Goal: Communication & Community: Answer question/provide support

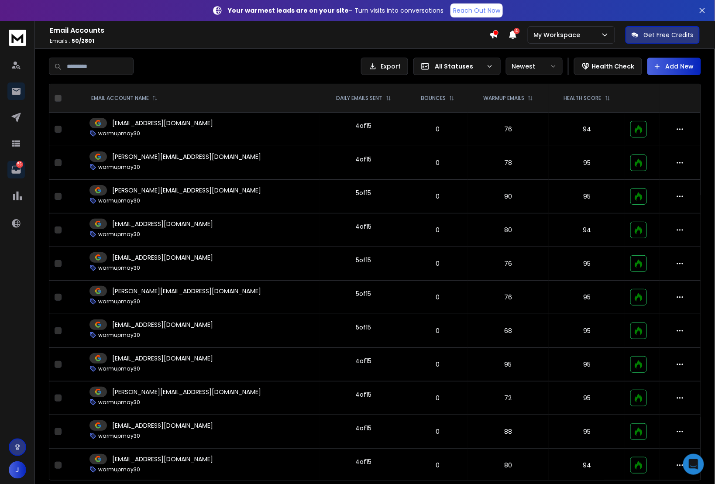
click at [11, 170] on icon at bounding box center [16, 170] width 10 height 10
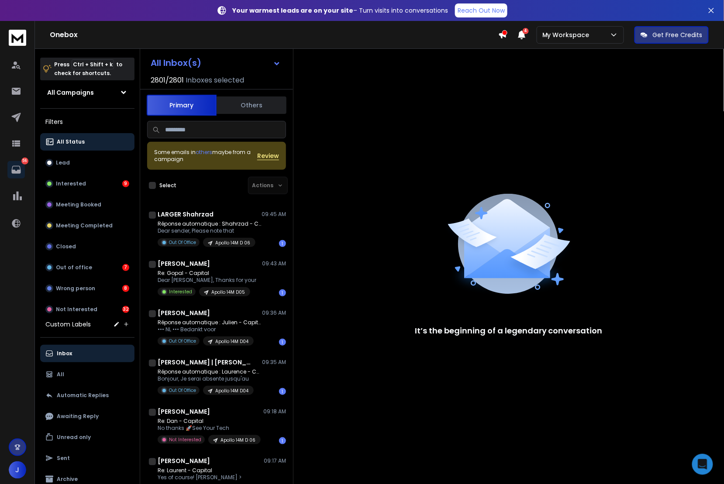
click at [486, 134] on div "It’s the beginning of a legendary conversation" at bounding box center [508, 255] width 431 height 412
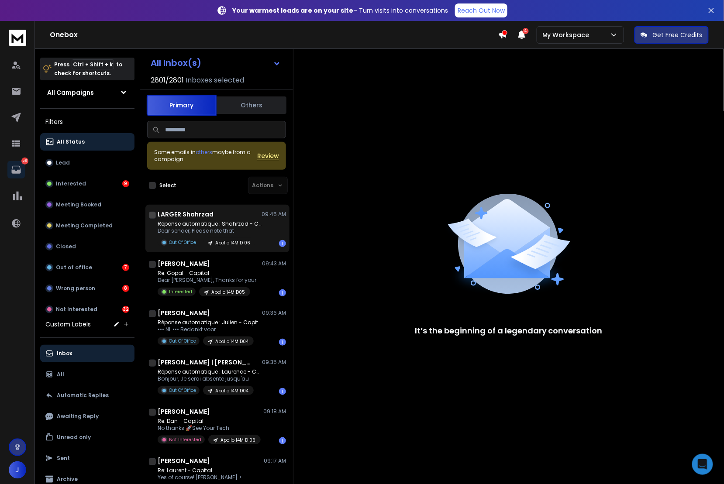
click at [233, 228] on p "Dear sender, Please note that" at bounding box center [210, 231] width 105 height 7
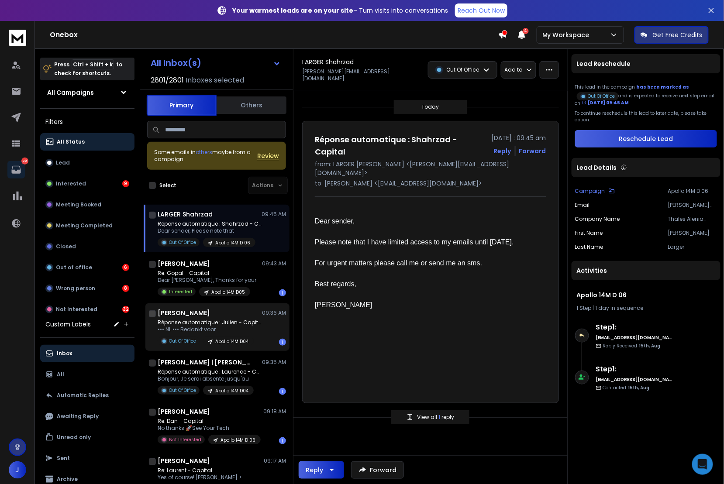
click at [245, 326] on p "Réponse automatique : Julien - Capital" at bounding box center [210, 322] width 105 height 7
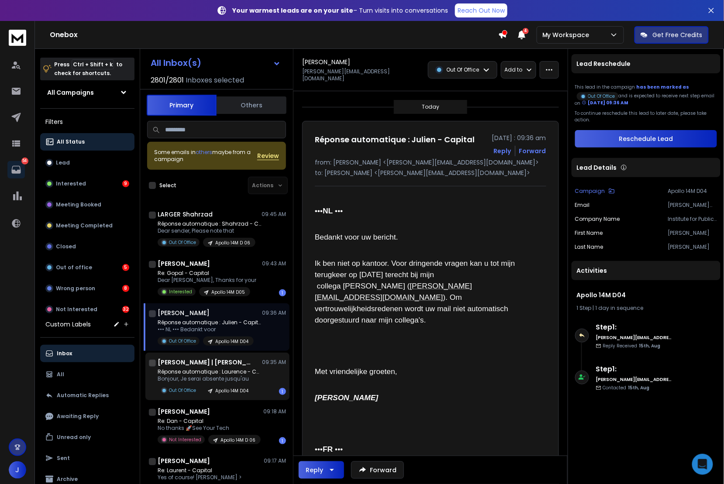
click at [231, 365] on h1 "Laurence Hayaux | FLINN" at bounding box center [206, 362] width 96 height 9
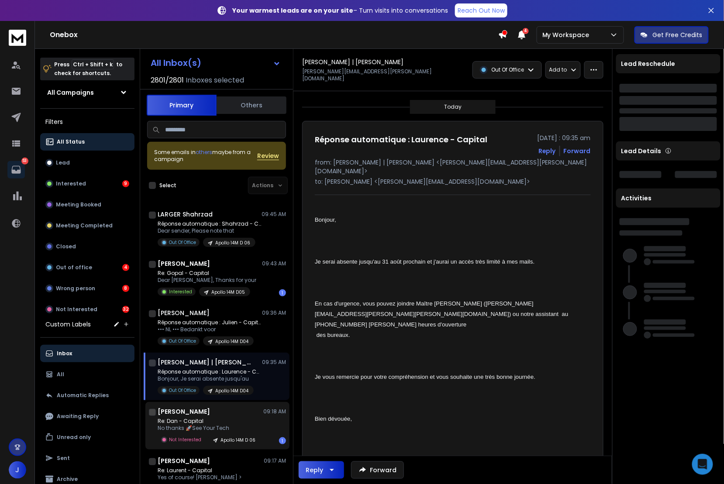
click at [245, 418] on p "Re: Dan - Capital" at bounding box center [209, 421] width 103 height 7
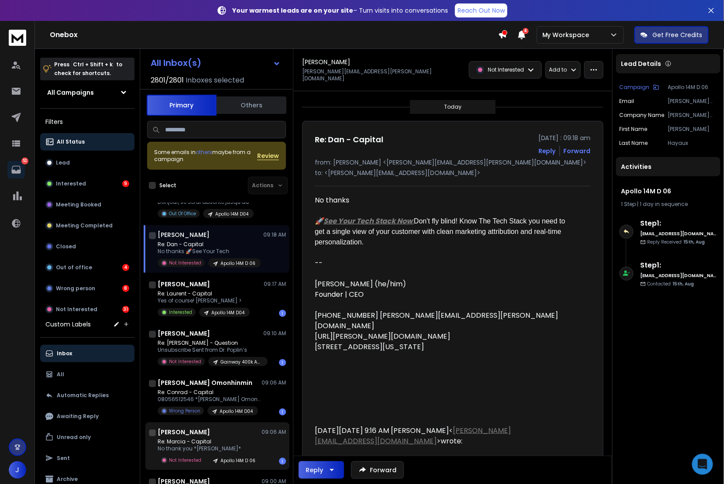
scroll to position [233, 0]
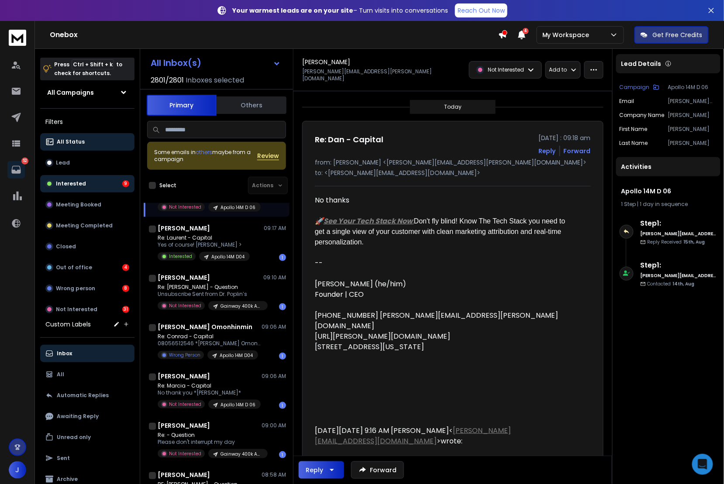
click at [102, 183] on button "Interested 9" at bounding box center [87, 183] width 94 height 17
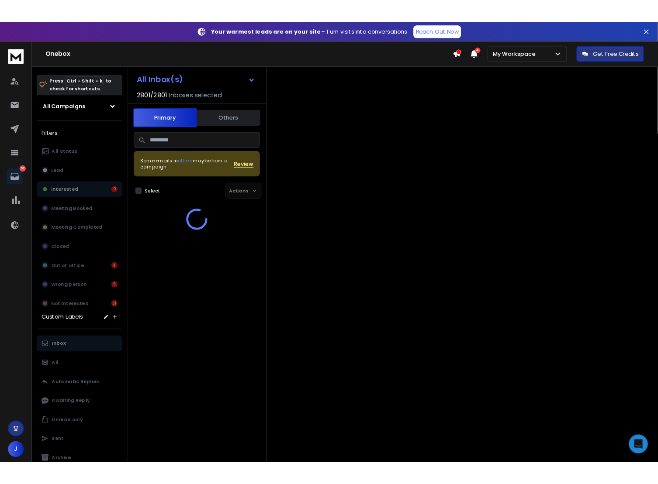
scroll to position [0, 0]
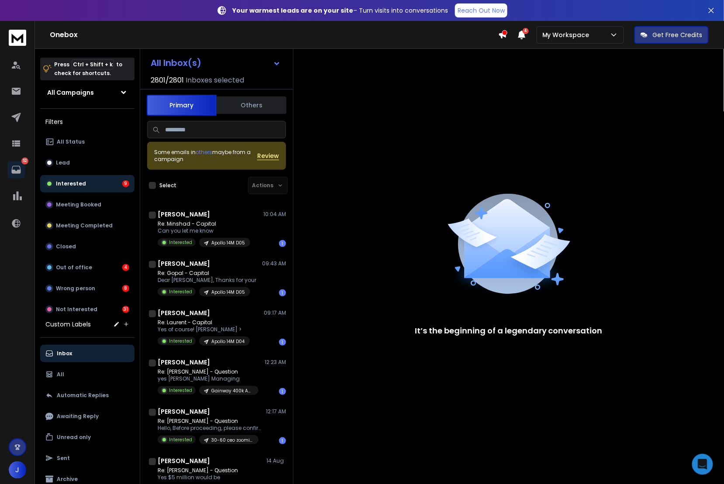
click at [366, 260] on div "It’s the beginning of a legendary conversation" at bounding box center [508, 255] width 431 height 412
click at [429, 212] on div "It’s the beginning of a legendary conversation" at bounding box center [508, 255] width 431 height 412
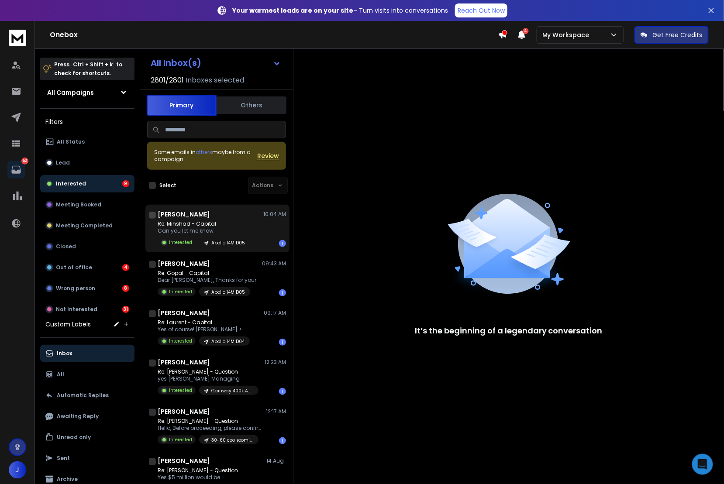
click at [241, 217] on div "Dr Minshad Ansari 10:04 AM" at bounding box center [222, 214] width 128 height 9
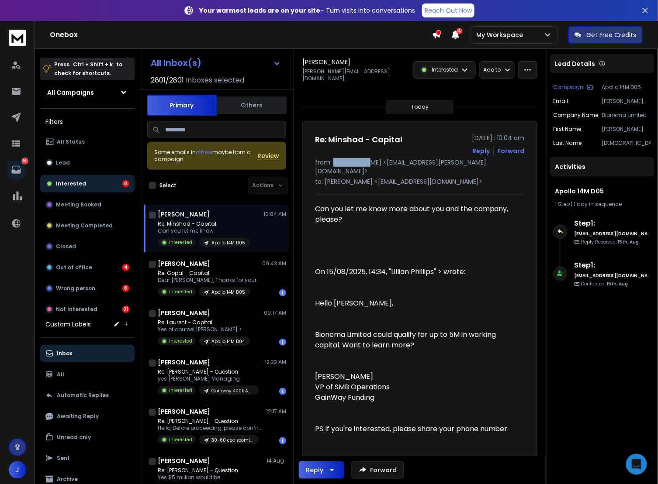
copy p "Dr Minshad"
drag, startPoint x: 367, startPoint y: 156, endPoint x: 334, endPoint y: 157, distance: 33.2
click at [334, 158] on p "from: Dr Minshad Ansari <m.a.ansari@bionema.com>" at bounding box center [420, 166] width 210 height 17
click at [369, 158] on p "from: Dr Minshad Ansari <m.a.ansari@bionema.com>" at bounding box center [420, 166] width 210 height 17
click at [372, 158] on p "from: Dr Minshad Ansari <m.a.ansari@bionema.com>" at bounding box center [420, 166] width 210 height 17
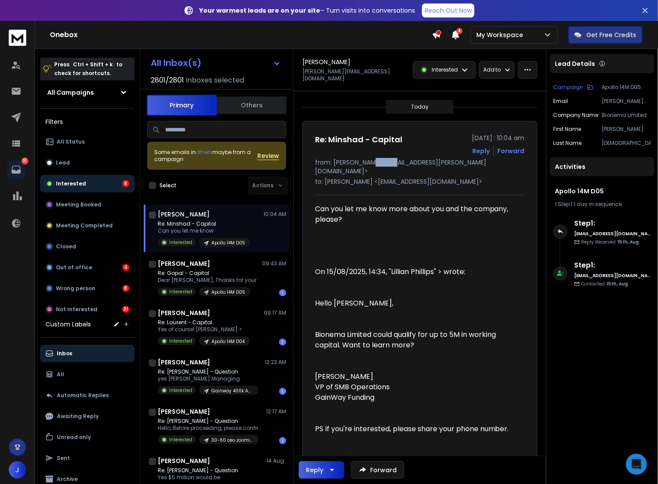
click at [372, 158] on p "from: Dr Minshad Ansari <m.a.ansari@bionema.com>" at bounding box center [420, 166] width 210 height 17
copy p "Ansari"
drag, startPoint x: 616, startPoint y: 100, endPoint x: 603, endPoint y: 105, distance: 13.5
click at [616, 100] on p "[PERSON_NAME][EMAIL_ADDRESS][DOMAIN_NAME]" at bounding box center [626, 101] width 49 height 7
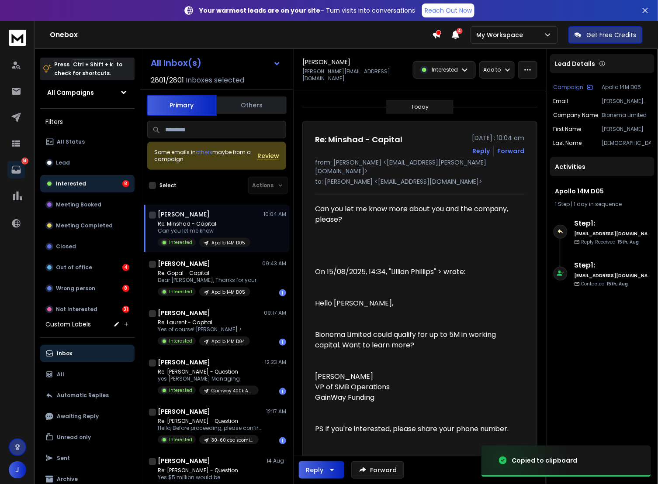
click at [607, 116] on p "Bionema Limited" at bounding box center [626, 115] width 49 height 7
click at [314, 468] on div "Reply" at bounding box center [314, 470] width 17 height 9
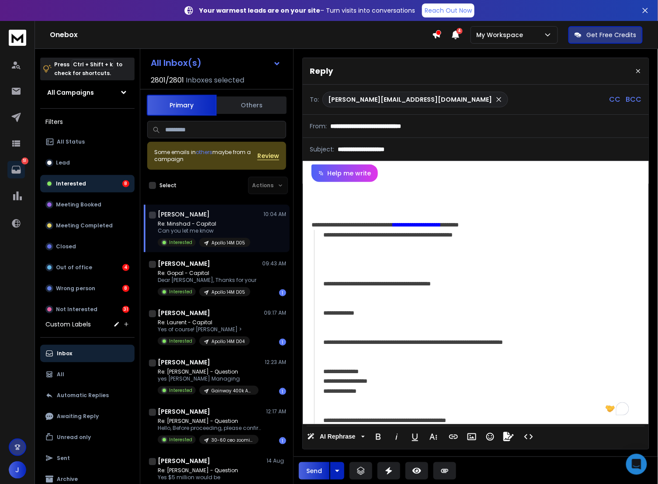
click at [359, 201] on div "To enrich screen reader interactions, please activate Accessibility in Grammarl…" at bounding box center [475, 205] width 328 height 10
click at [328, 191] on div "To enrich screen reader interactions, please activate Accessibility in Grammarl…" at bounding box center [475, 196] width 328 height 10
click at [340, 199] on div "**********" at bounding box center [469, 196] width 317 height 10
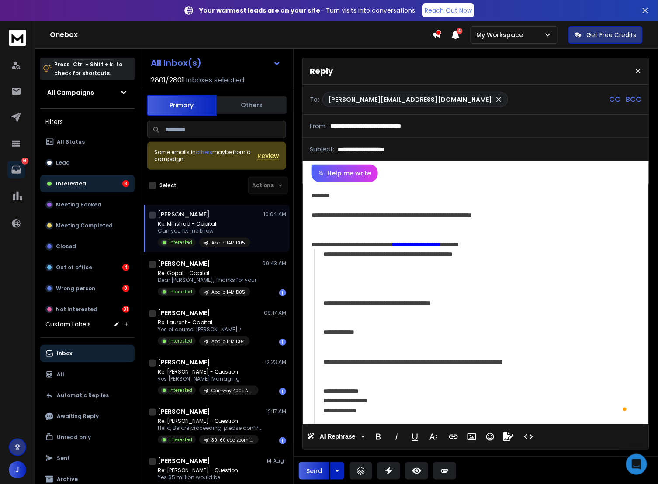
click at [495, 217] on div "**********" at bounding box center [469, 215] width 317 height 10
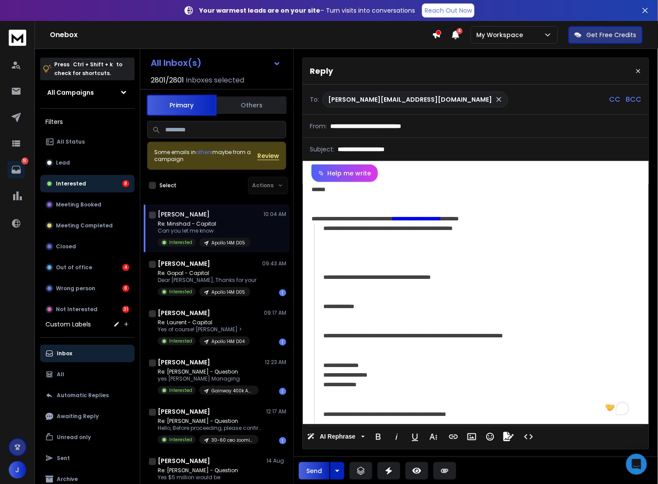
scroll to position [98, 0]
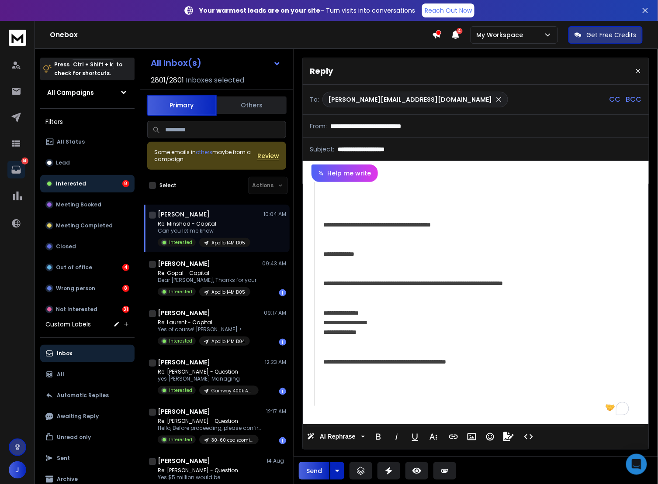
click at [333, 314] on div "**********" at bounding box center [471, 288] width 315 height 235
copy div "********"
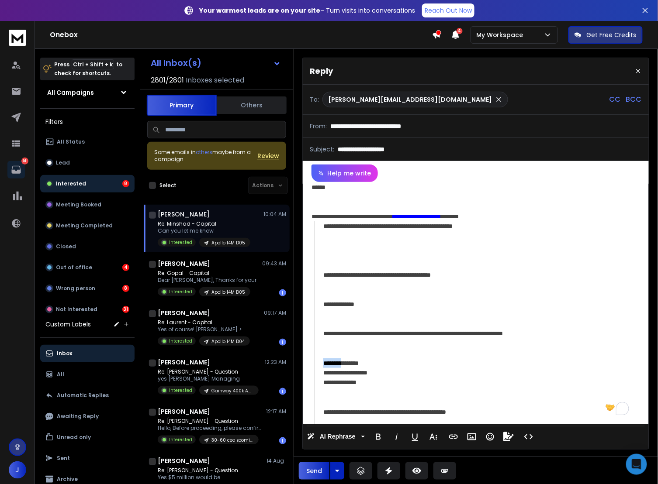
scroll to position [0, 0]
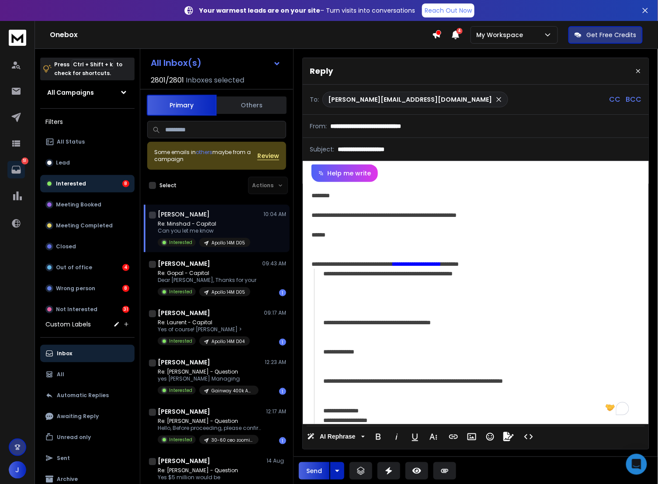
click at [322, 231] on div "******" at bounding box center [469, 235] width 317 height 10
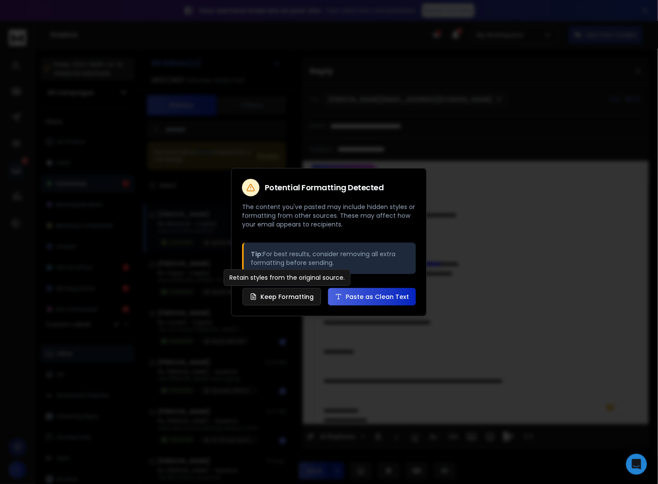
click at [375, 296] on button "Paste as Clean Text" at bounding box center [372, 296] width 88 height 17
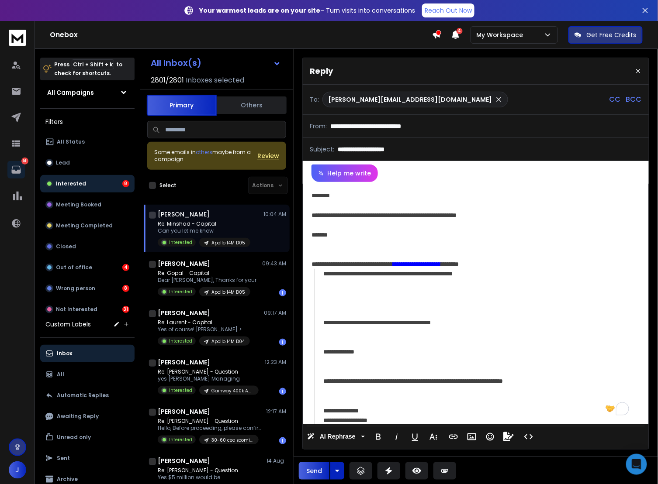
click at [329, 197] on div "********" at bounding box center [469, 196] width 317 height 10
click at [341, 212] on div "**********" at bounding box center [469, 215] width 317 height 10
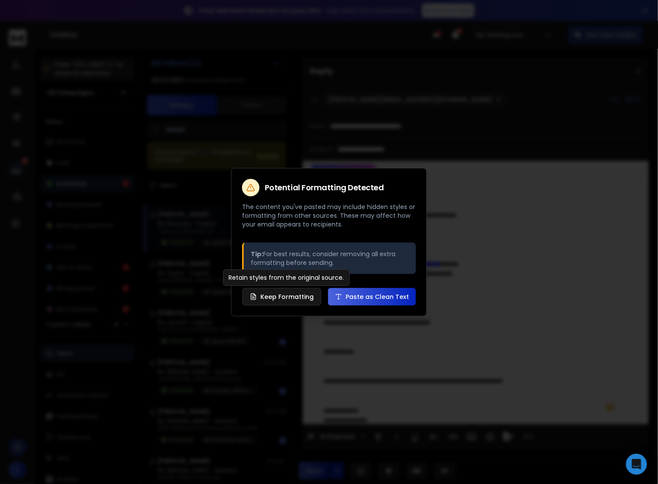
click at [364, 288] on div "Keep Formatting Paste as Clean Text" at bounding box center [329, 296] width 174 height 17
click at [417, 297] on div "Dialog Title Potential Formatting Detected The content you've pasted may includ…" at bounding box center [329, 242] width 196 height 148
click at [397, 297] on button "Paste as Clean Text" at bounding box center [372, 296] width 88 height 17
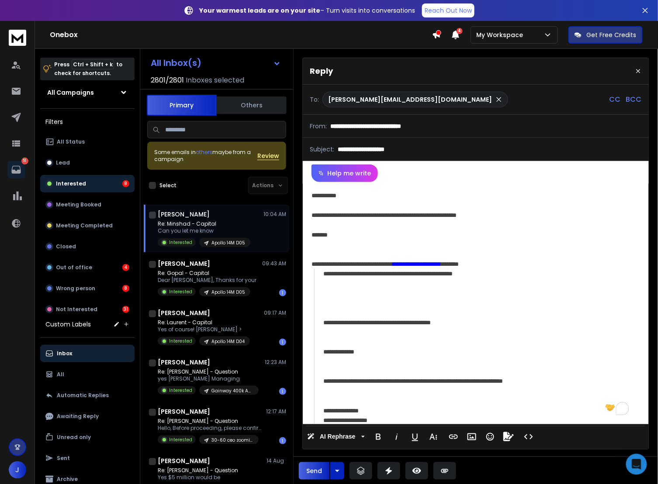
click at [339, 215] on div "**********" at bounding box center [469, 215] width 317 height 10
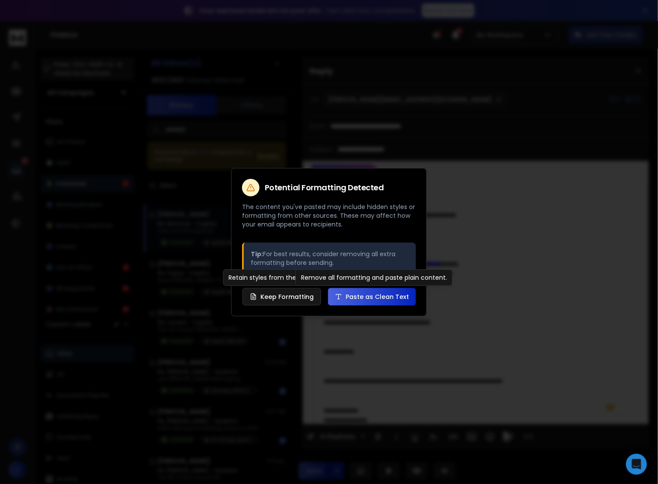
click at [377, 290] on button "Paste as Clean Text" at bounding box center [372, 296] width 88 height 17
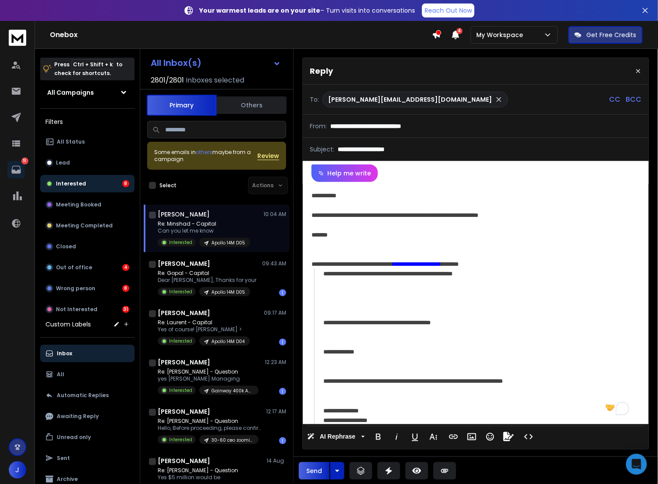
click at [614, 97] on p "CC" at bounding box center [614, 99] width 11 height 10
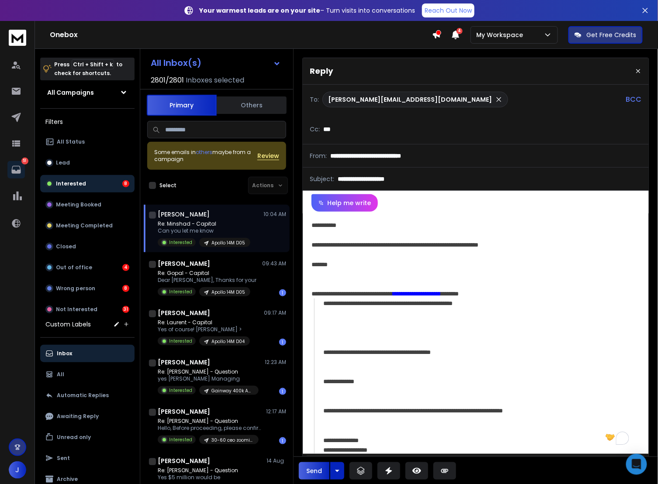
type input "**********"
click at [307, 472] on button "Send" at bounding box center [314, 470] width 31 height 17
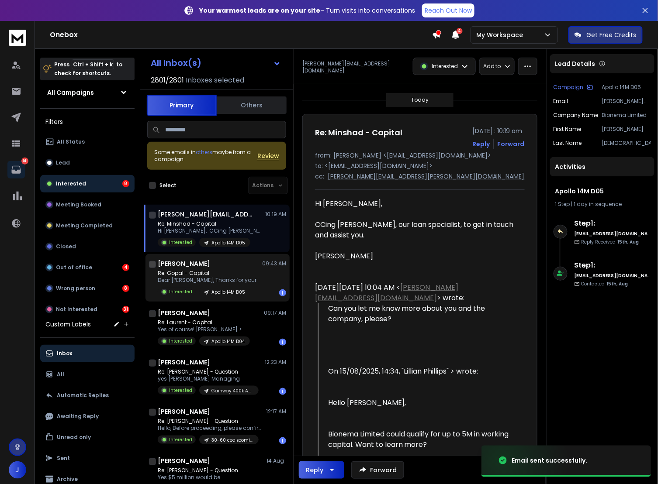
click at [212, 282] on p "Dear Brenda, Thanks for your" at bounding box center [207, 280] width 99 height 7
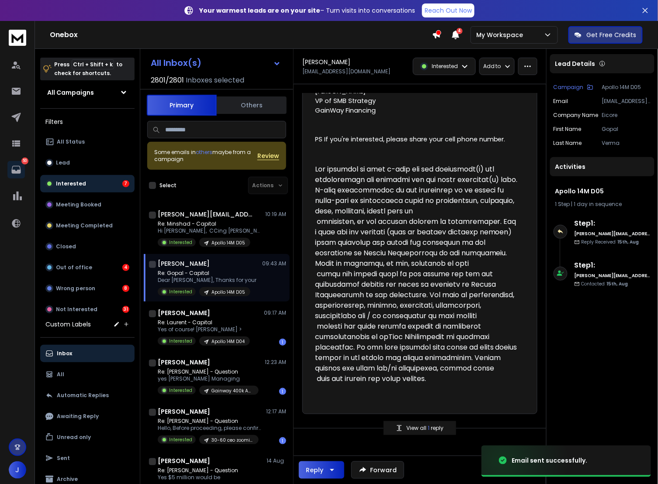
scroll to position [764, 0]
drag, startPoint x: 420, startPoint y: 419, endPoint x: 416, endPoint y: 410, distance: 9.8
drag, startPoint x: 417, startPoint y: 426, endPoint x: 397, endPoint y: 399, distance: 34.1
click at [417, 425] on p "View all 1 reply" at bounding box center [424, 428] width 37 height 7
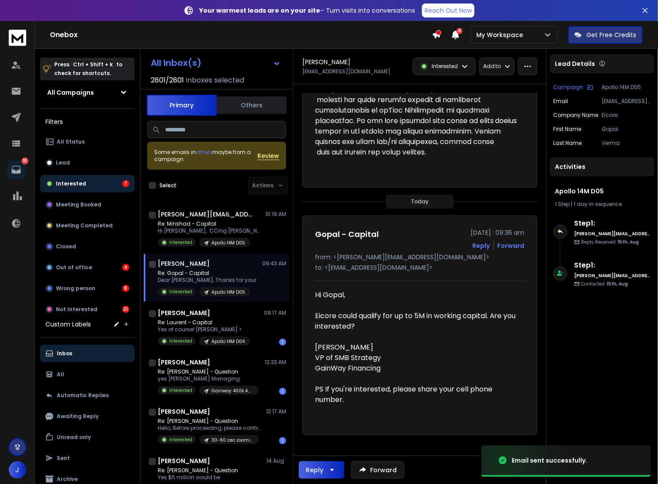
scroll to position [991, 0]
click at [307, 469] on div "Reply" at bounding box center [314, 470] width 17 height 9
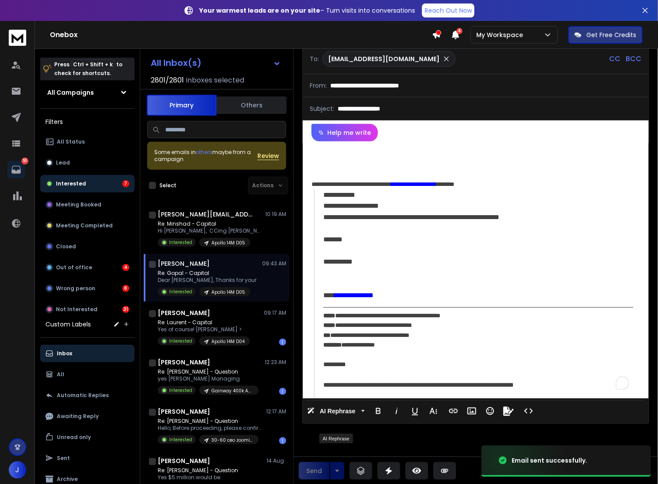
scroll to position [0, 0]
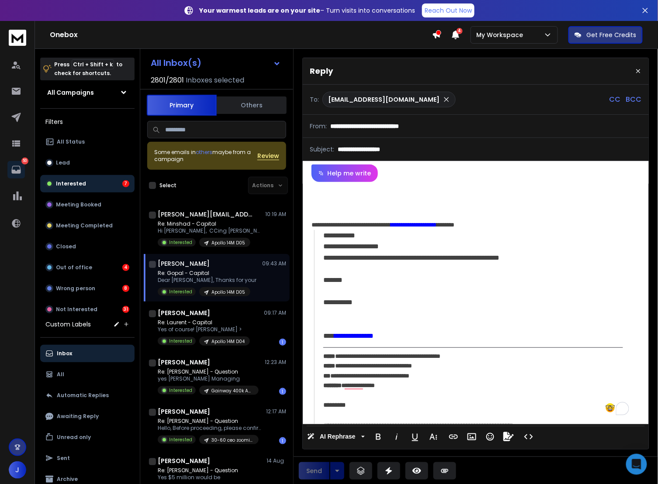
click at [239, 266] on div "Gopal Verma 09:43 AM" at bounding box center [222, 263] width 128 height 9
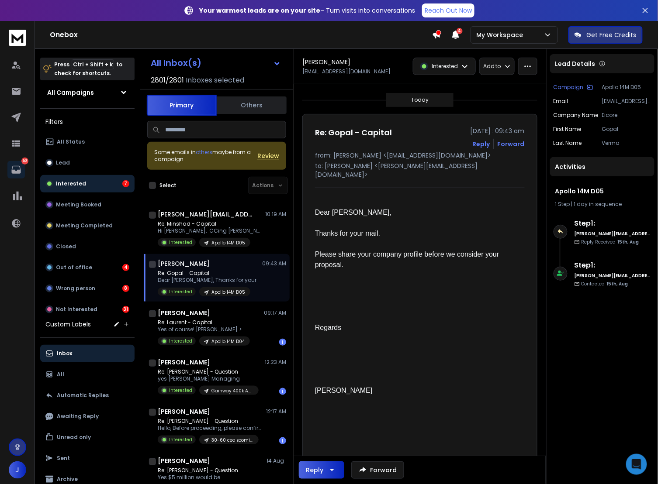
click at [606, 130] on p "Gopal" at bounding box center [626, 129] width 49 height 7
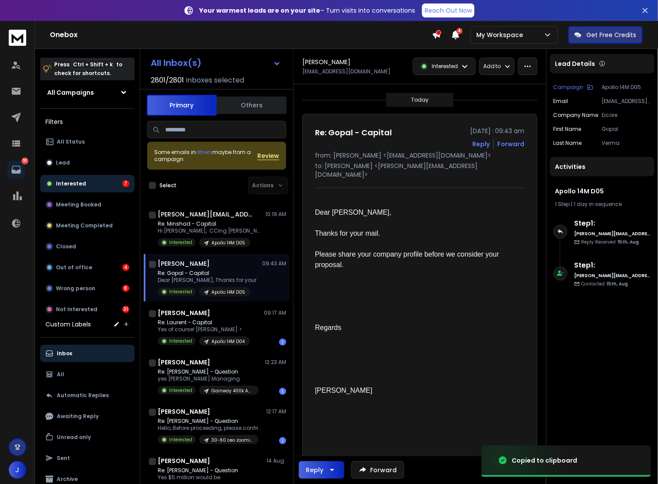
click at [610, 145] on p "Verma" at bounding box center [626, 143] width 49 height 7
click at [618, 102] on p "vermag@eicoretech.com" at bounding box center [626, 101] width 49 height 7
click at [602, 114] on p "Eicore" at bounding box center [626, 115] width 49 height 7
click at [317, 474] on div "Reply" at bounding box center [314, 470] width 17 height 9
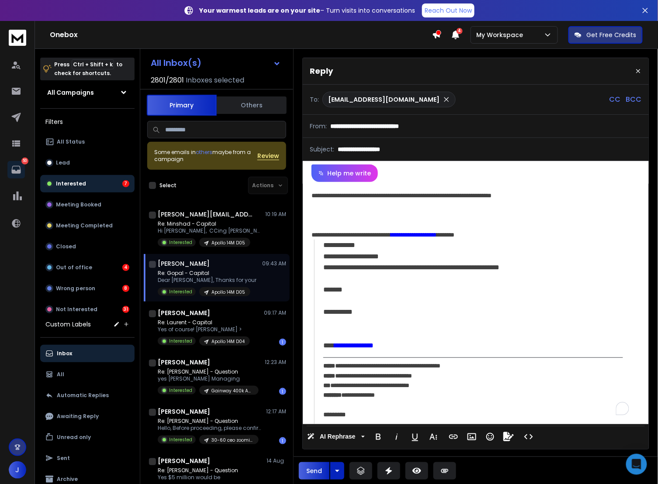
drag, startPoint x: 339, startPoint y: 198, endPoint x: 360, endPoint y: 189, distance: 22.9
click at [341, 197] on div "**********" at bounding box center [469, 196] width 317 height 10
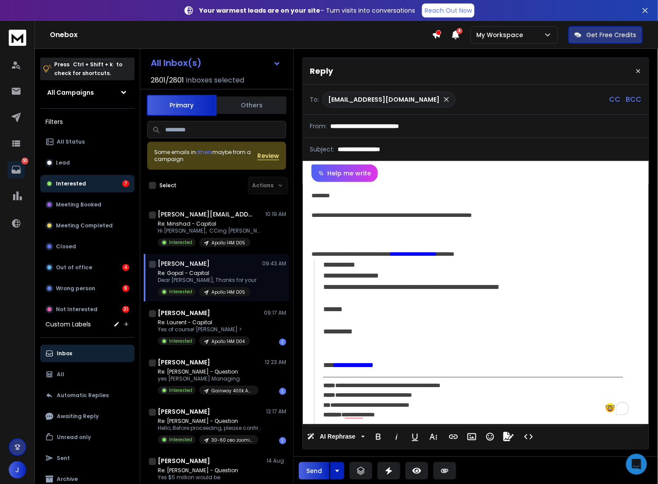
click at [495, 217] on div "**********" at bounding box center [469, 215] width 317 height 10
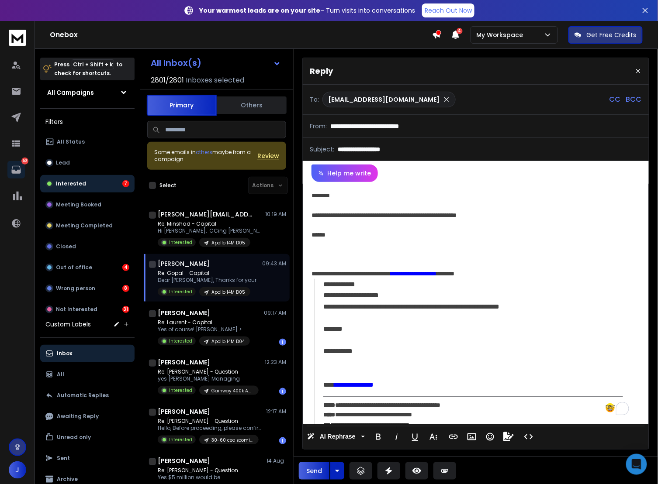
click at [327, 235] on div "******" at bounding box center [469, 235] width 317 height 10
click at [329, 351] on div "**********" at bounding box center [476, 351] width 306 height 11
copy div "******"
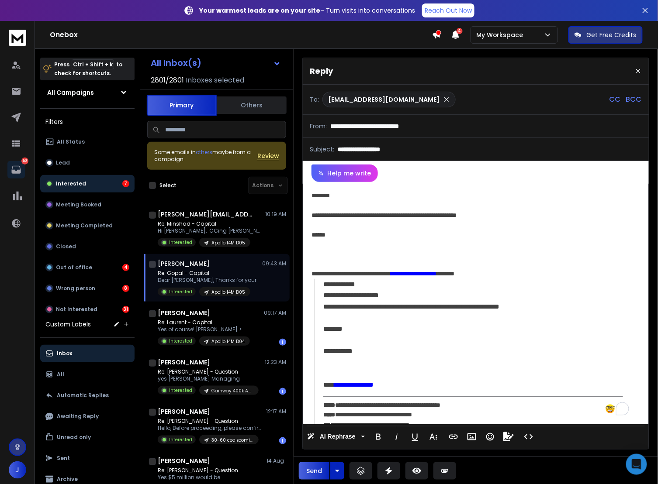
click at [326, 197] on div "********" at bounding box center [469, 196] width 317 height 10
click at [340, 213] on div "**********" at bounding box center [469, 215] width 317 height 10
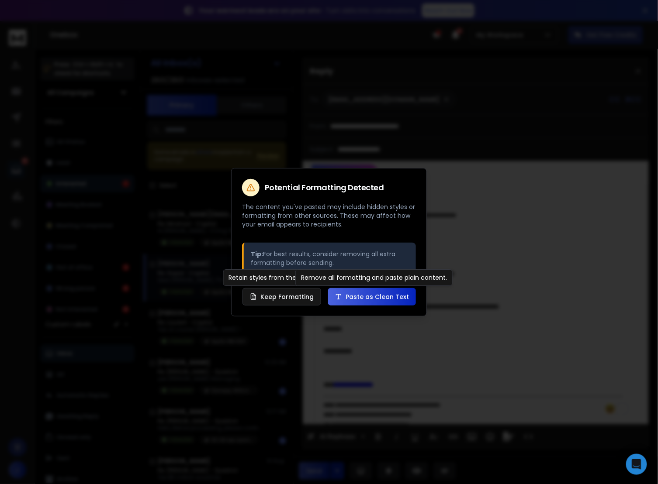
click at [376, 290] on button "Paste as Clean Text" at bounding box center [372, 296] width 88 height 17
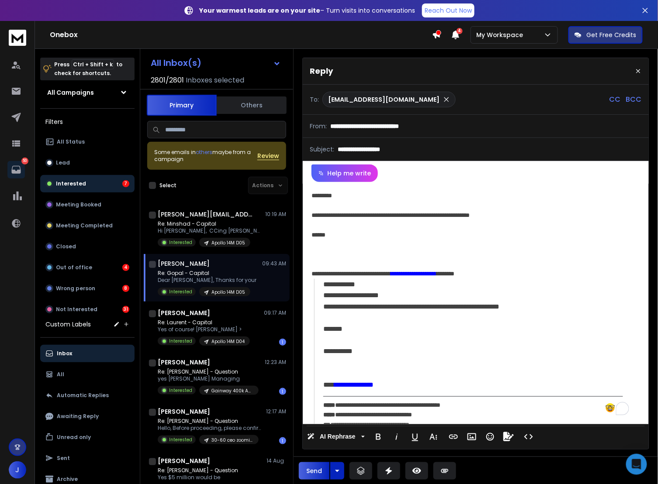
click at [342, 195] on div "*********" at bounding box center [469, 196] width 317 height 10
click at [612, 100] on p "CC" at bounding box center [614, 99] width 11 height 10
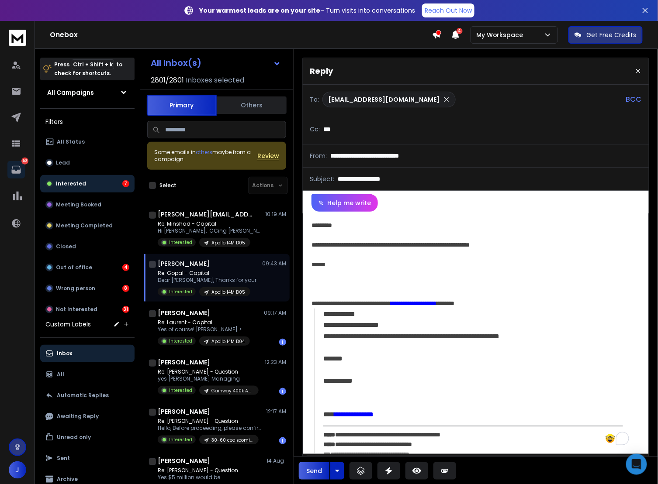
type input "**********"
click at [308, 479] on button "Send" at bounding box center [314, 470] width 31 height 17
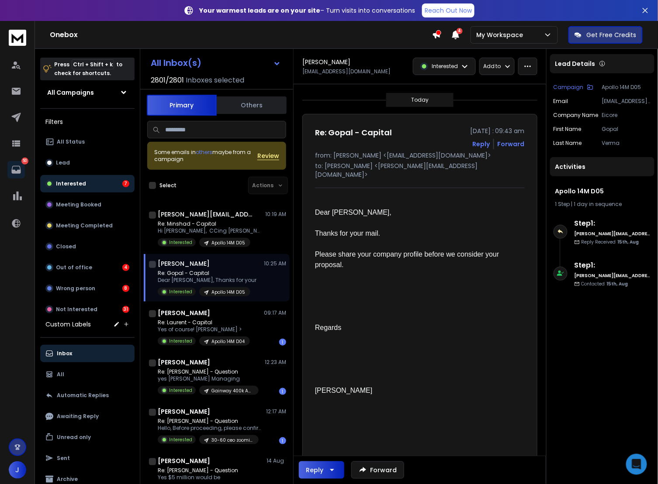
click at [432, 312] on div at bounding box center [416, 296] width 203 height 31
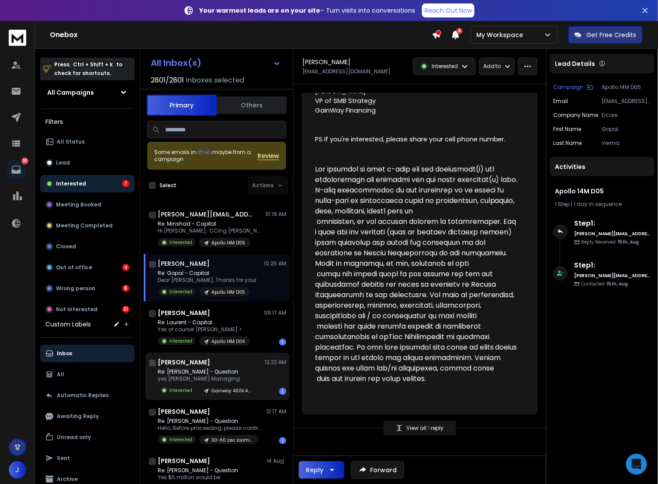
scroll to position [757, 0]
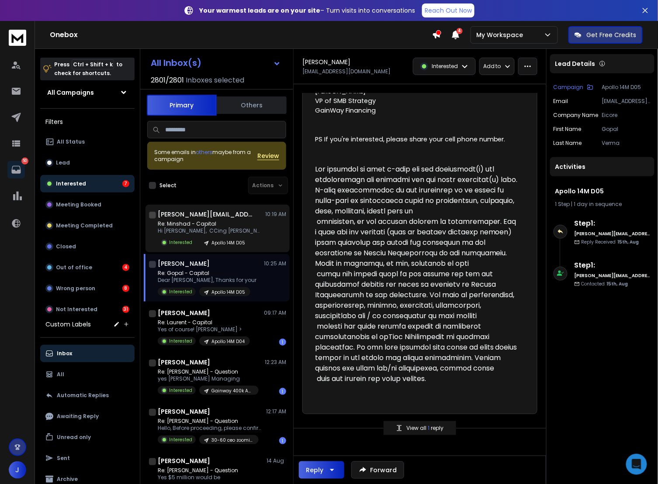
drag, startPoint x: 399, startPoint y: 239, endPoint x: 265, endPoint y: 217, distance: 135.5
click at [238, 221] on p "Re: Minshad - Capital" at bounding box center [210, 224] width 105 height 7
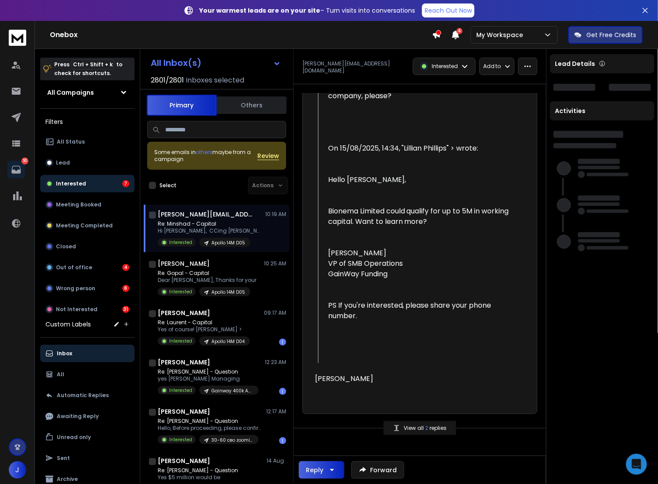
scroll to position [224, 0]
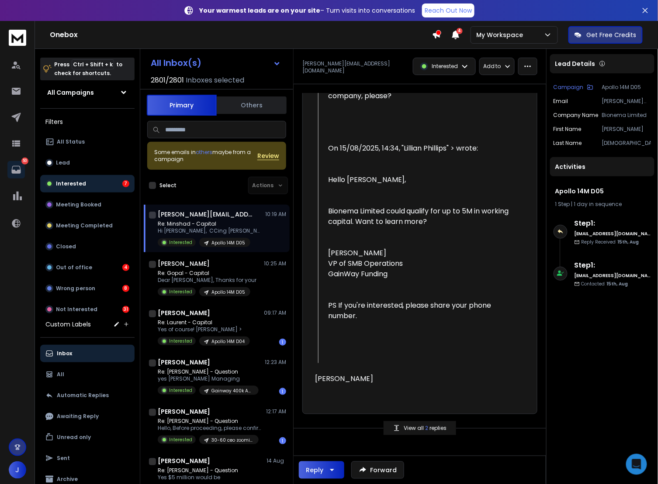
click at [523, 351] on div "Re: Minshad - Capital 15 August 2025 : 10:19 am Reply Forward from: Lillian <li…" at bounding box center [419, 153] width 235 height 524
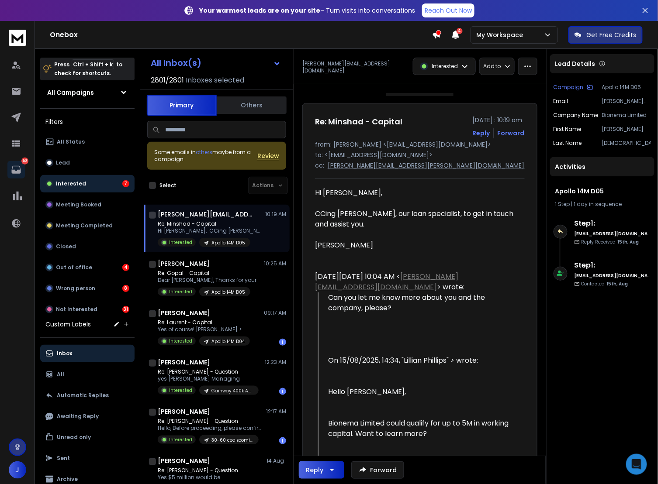
scroll to position [0, 0]
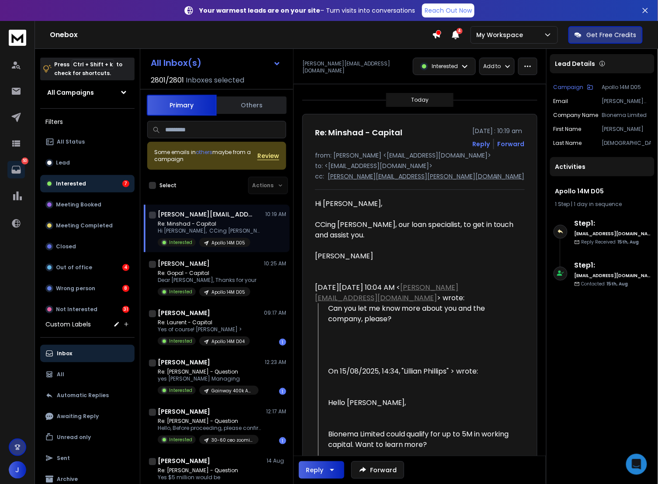
click at [498, 283] on div "On Friday, Aug 15, 2025 at 10:04 AM < m.a.ansari@bionema.com > wrote:" at bounding box center [416, 293] width 203 height 21
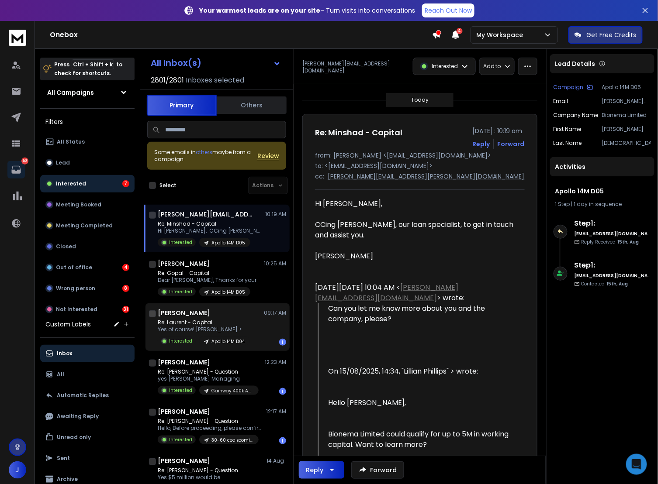
click at [223, 322] on p "Re: Laurent - Capital" at bounding box center [204, 322] width 92 height 7
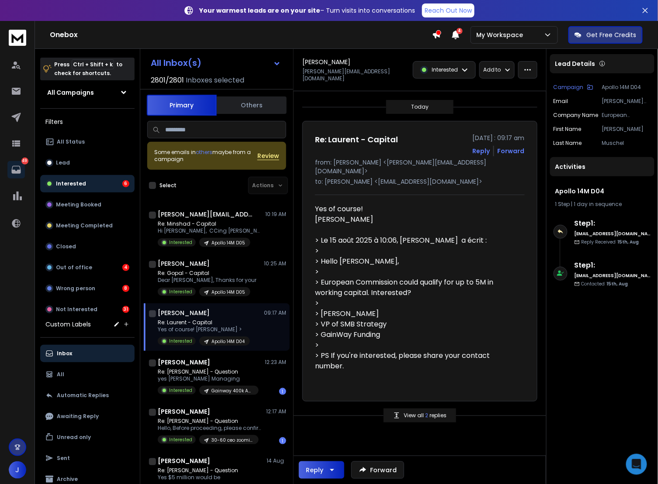
click at [374, 158] on p "from: MUSCHEL Laurent <Laurent.Muschel@ec.europa.eu>" at bounding box center [420, 166] width 210 height 17
copy p "Laurent"
click at [611, 143] on p "Muschel" at bounding box center [626, 143] width 49 height 7
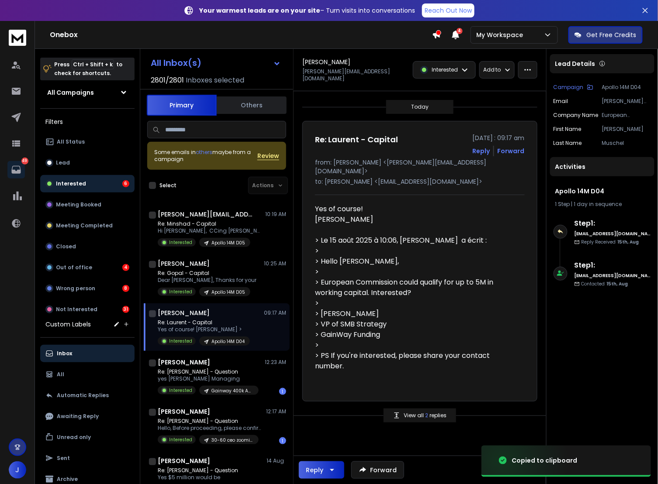
click at [617, 100] on p "laurent.muschel@ec.europa.eu" at bounding box center [626, 101] width 49 height 7
drag, startPoint x: 607, startPoint y: 114, endPoint x: 445, endPoint y: 161, distance: 168.9
click at [607, 114] on p "European Commission" at bounding box center [626, 115] width 49 height 7
click at [462, 226] on div "Yes of course! Laurent > Le 15 août 2025 à 10:06, Aria Lopez a écrit : > > ﻿Hel…" at bounding box center [420, 296] width 210 height 185
click at [306, 470] on div "Reply" at bounding box center [314, 470] width 17 height 9
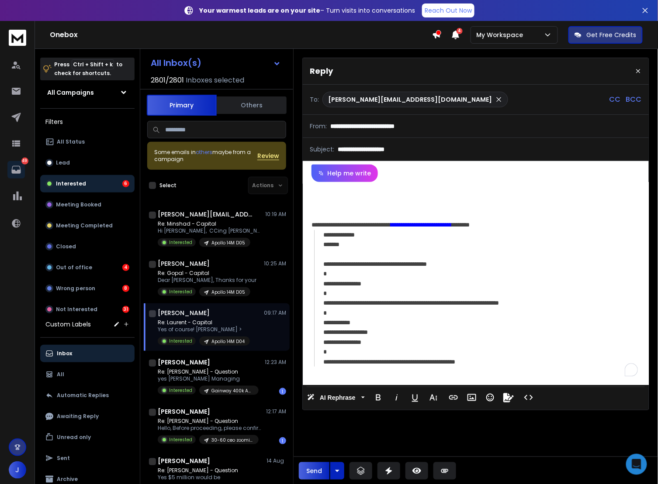
click at [315, 195] on div "To enrich screen reader interactions, please activate Accessibility in Grammarl…" at bounding box center [475, 196] width 328 height 10
click at [315, 190] on div "**********" at bounding box center [476, 283] width 346 height 203
click at [338, 198] on div "**********" at bounding box center [474, 196] width 326 height 10
click at [338, 197] on div "**********" at bounding box center [474, 196] width 326 height 10
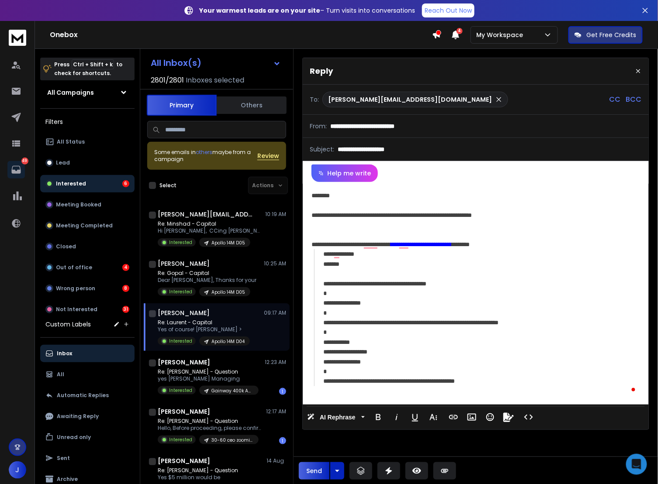
click at [494, 214] on div "**********" at bounding box center [474, 215] width 326 height 10
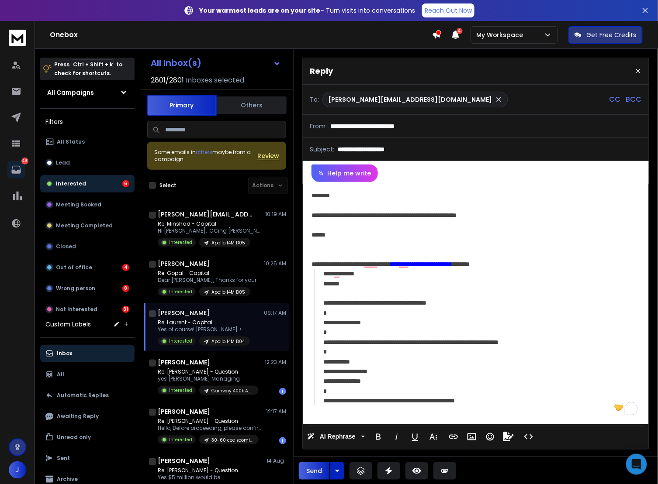
click at [334, 362] on div "**********" at bounding box center [476, 337] width 324 height 137
copy div "*****"
click at [324, 236] on div "******" at bounding box center [474, 235] width 326 height 10
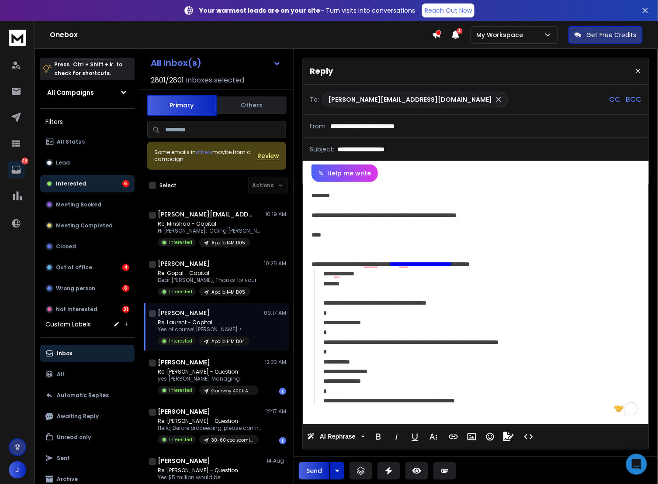
click at [322, 193] on div "********" at bounding box center [474, 196] width 326 height 10
click at [341, 216] on div "**********" at bounding box center [474, 215] width 326 height 10
click at [610, 98] on p "CC" at bounding box center [614, 99] width 11 height 10
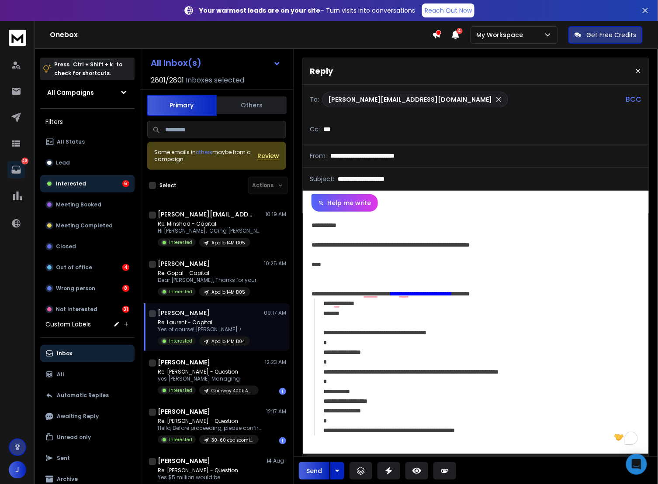
type input "**********"
click at [314, 467] on button "Send" at bounding box center [314, 470] width 31 height 17
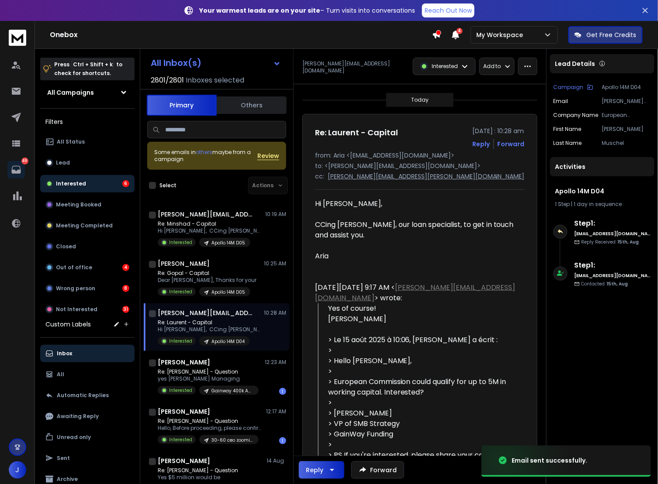
click at [496, 259] on div "Aria" at bounding box center [416, 256] width 203 height 10
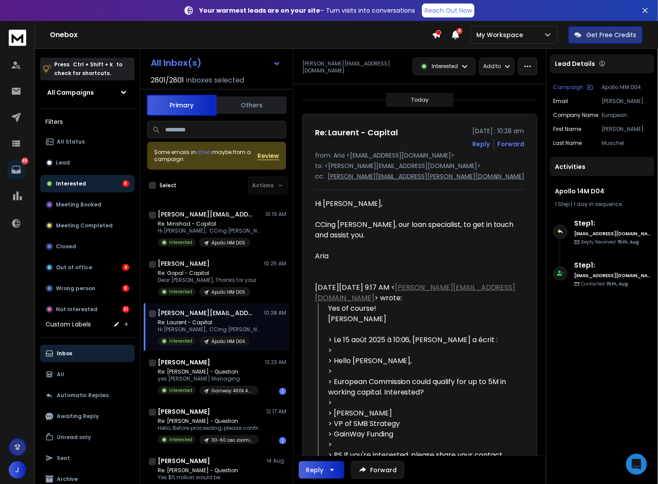
click at [472, 281] on div at bounding box center [416, 277] width 203 height 10
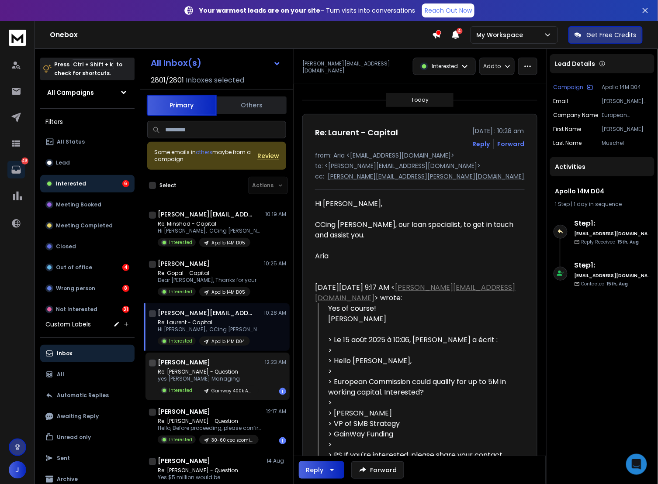
click at [182, 379] on p "yes Christopher P. Stepuszek Managing" at bounding box center [208, 379] width 101 height 7
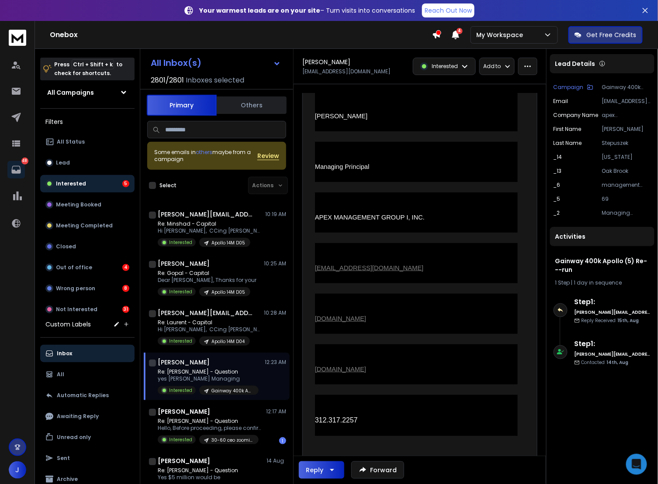
scroll to position [233, 0]
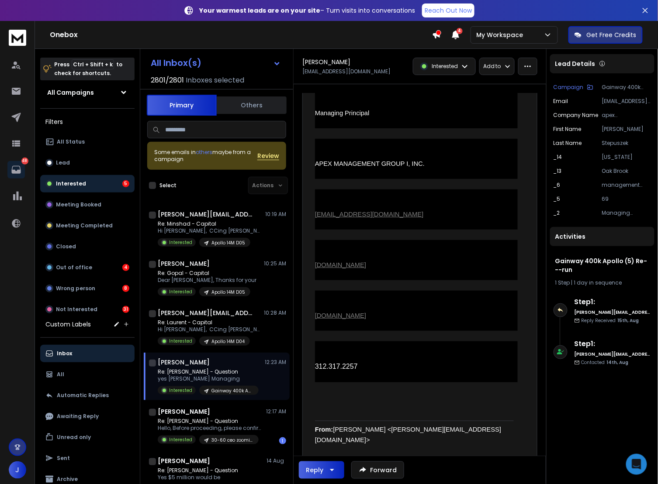
drag, startPoint x: 364, startPoint y: 362, endPoint x: 318, endPoint y: 370, distance: 46.1
click at [361, 364] on p "312.317.2257" at bounding box center [416, 362] width 203 height 20
click at [326, 369] on span "312.317.2257" at bounding box center [336, 366] width 43 height 7
drag, startPoint x: 326, startPoint y: 369, endPoint x: 416, endPoint y: 60, distance: 321.6
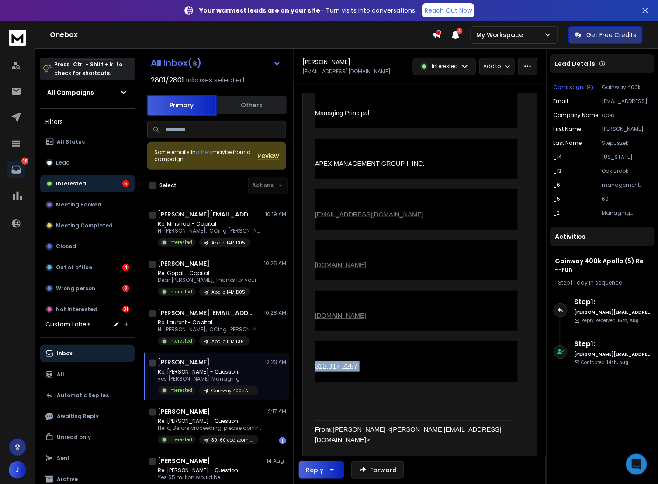
click at [326, 368] on span "312.317.2257" at bounding box center [336, 366] width 43 height 7
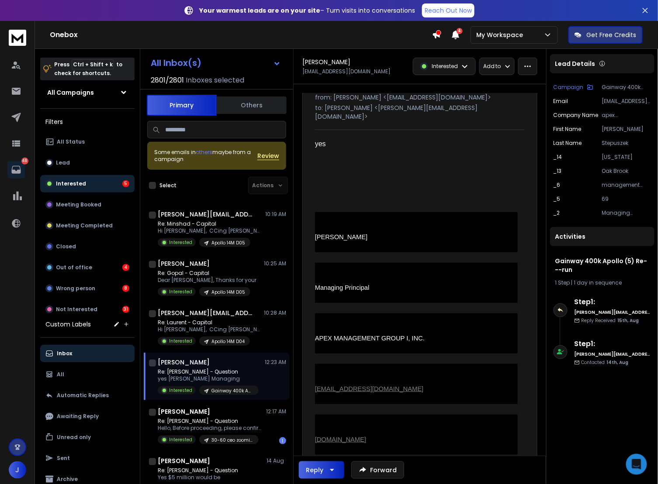
scroll to position [0, 0]
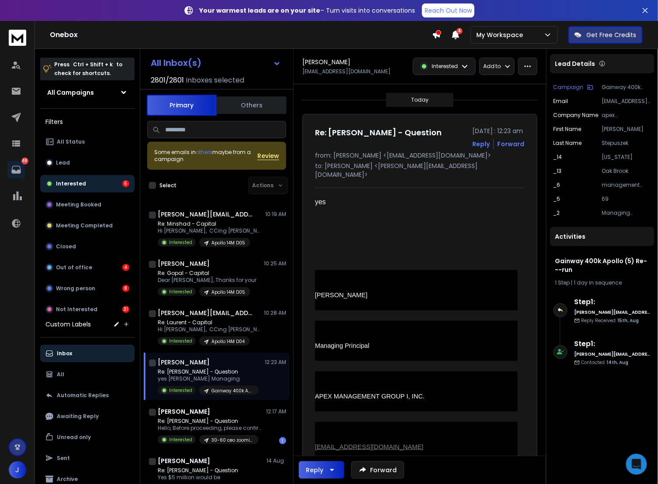
click at [341, 158] on p "from: Chris Stepuszek <cstepuszek@apexmanagementgroup.com>" at bounding box center [420, 155] width 210 height 9
copy p "[PERSON_NAME]"
click at [353, 153] on p "from: Chris Stepuszek <cstepuszek@apexmanagementgroup.com>" at bounding box center [420, 155] width 210 height 9
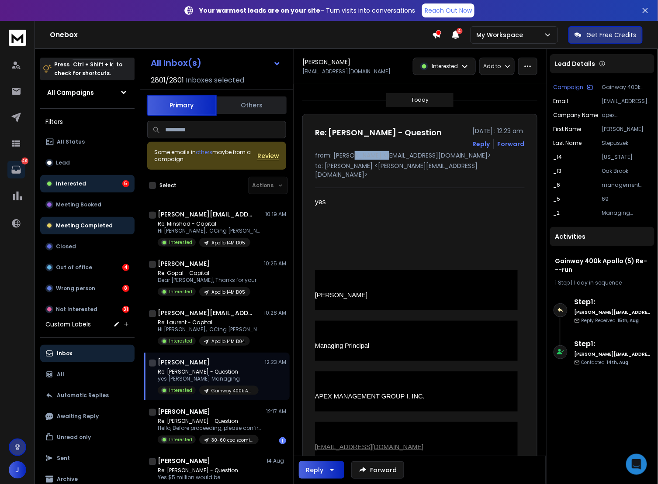
copy p "Stepuszek"
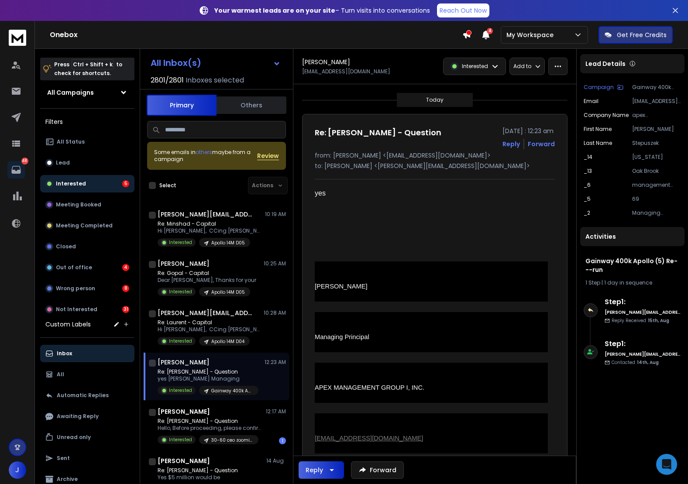
click at [639, 103] on p "[EMAIL_ADDRESS][DOMAIN_NAME]" at bounding box center [656, 101] width 49 height 7
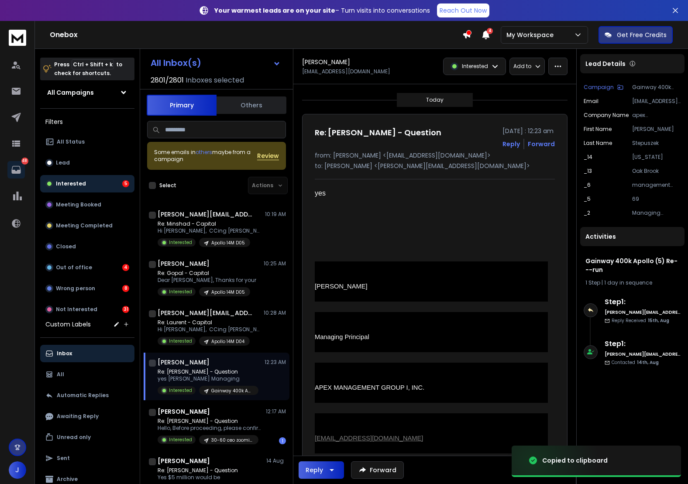
drag, startPoint x: 638, startPoint y: 117, endPoint x: 597, endPoint y: 141, distance: 47.0
click at [638, 117] on p "apex management group" at bounding box center [656, 115] width 49 height 7
drag, startPoint x: 454, startPoint y: 228, endPoint x: 445, endPoint y: 226, distance: 8.9
click at [454, 228] on div "Christopher P. Stepuszek Managing Principal APEX MANAGEMENT GROUP I, INC. Cstep…" at bounding box center [431, 413] width 233 height 408
click at [307, 469] on div "Reply" at bounding box center [314, 470] width 17 height 9
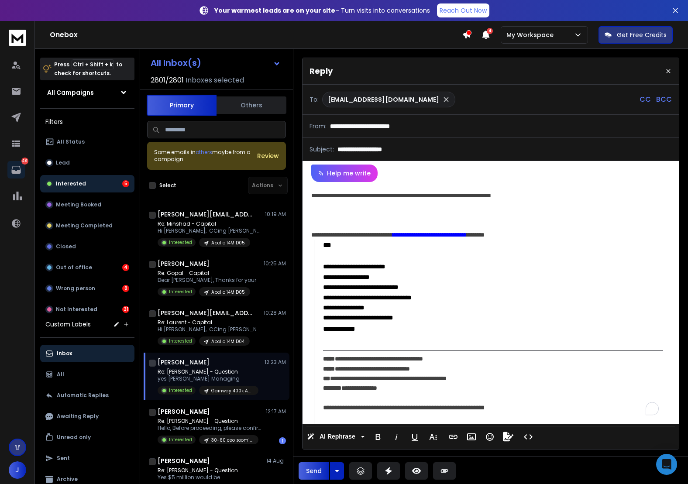
click at [341, 198] on div "**********" at bounding box center [485, 196] width 348 height 10
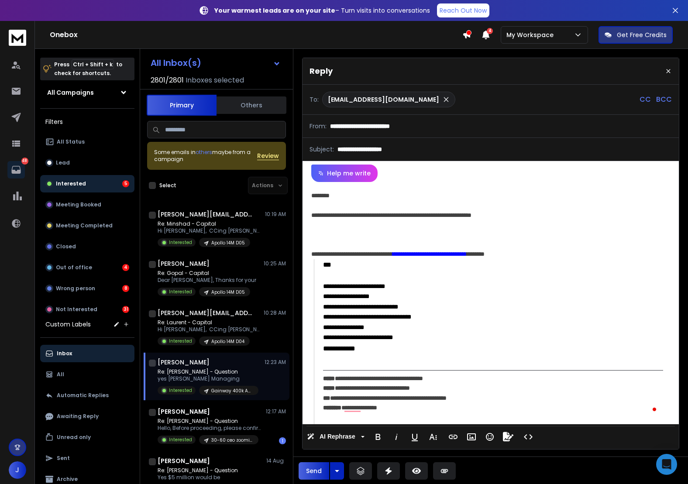
click at [495, 217] on div "**********" at bounding box center [485, 215] width 348 height 10
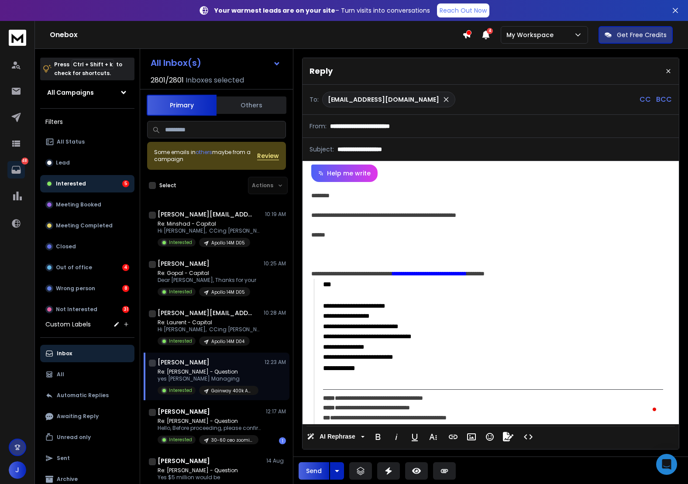
click at [318, 236] on div "******" at bounding box center [485, 235] width 348 height 10
click at [327, 197] on div "********" at bounding box center [485, 196] width 348 height 10
click at [331, 304] on span "**********" at bounding box center [354, 306] width 62 height 6
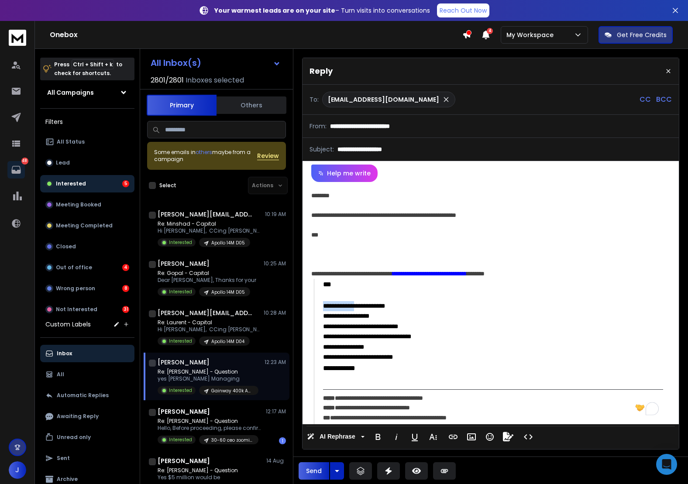
click at [331, 304] on span "**********" at bounding box center [354, 306] width 62 height 6
copy span "**********"
click at [325, 199] on div "********" at bounding box center [485, 196] width 348 height 10
click at [336, 217] on div "**********" at bounding box center [485, 215] width 348 height 10
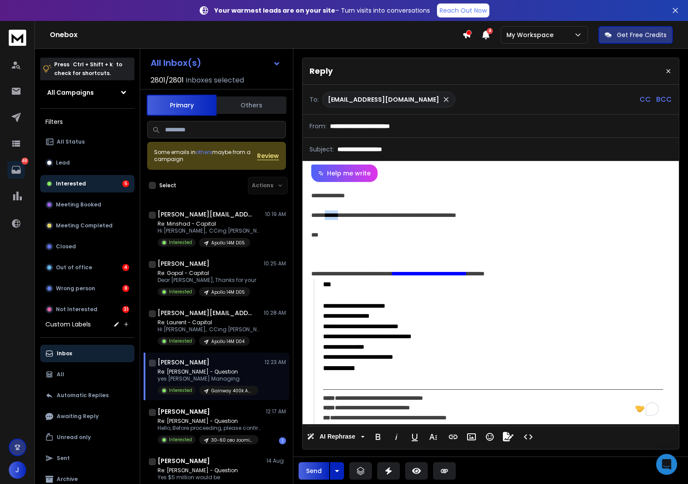
click at [336, 217] on div "**********" at bounding box center [485, 215] width 348 height 10
click at [637, 98] on div "To: cstepuszek@apexmanagementgroup.com CC BCC" at bounding box center [491, 100] width 376 height 30
click at [643, 98] on p "CC" at bounding box center [645, 99] width 11 height 10
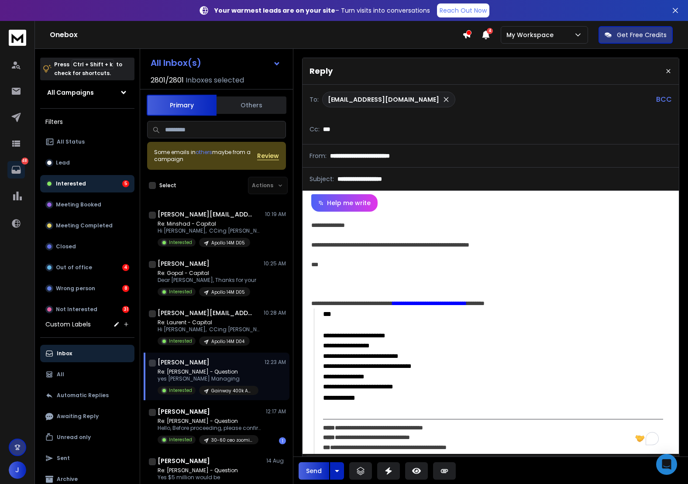
type input "**********"
click at [308, 467] on button "Send" at bounding box center [314, 470] width 31 height 17
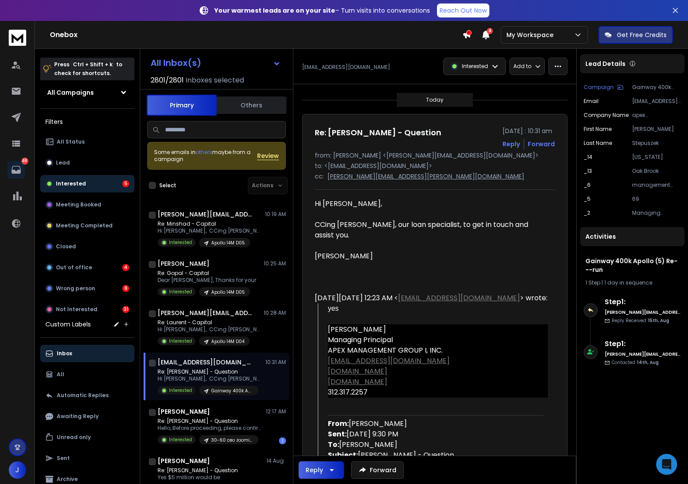
click at [530, 300] on div "On Friday, Aug 15, 2025 at 12:23 AM < cstepuszek@apexmanagementgroup.com > wrot…" at bounding box center [431, 298] width 233 height 10
click at [447, 257] on div "[PERSON_NAME]" at bounding box center [431, 256] width 233 height 10
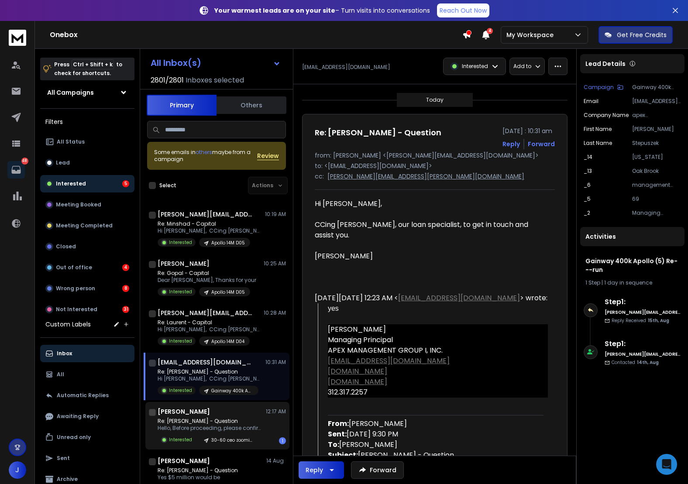
drag, startPoint x: 234, startPoint y: 423, endPoint x: 237, endPoint y: 419, distance: 4.5
click at [235, 423] on p "Re: [PERSON_NAME] - Question" at bounding box center [210, 421] width 105 height 7
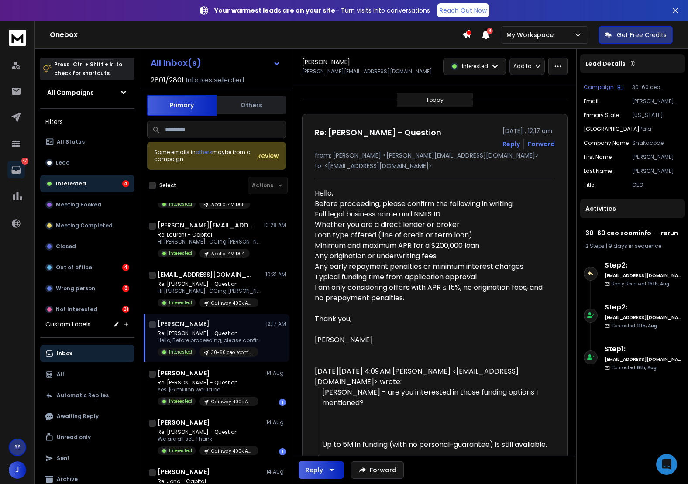
scroll to position [116, 0]
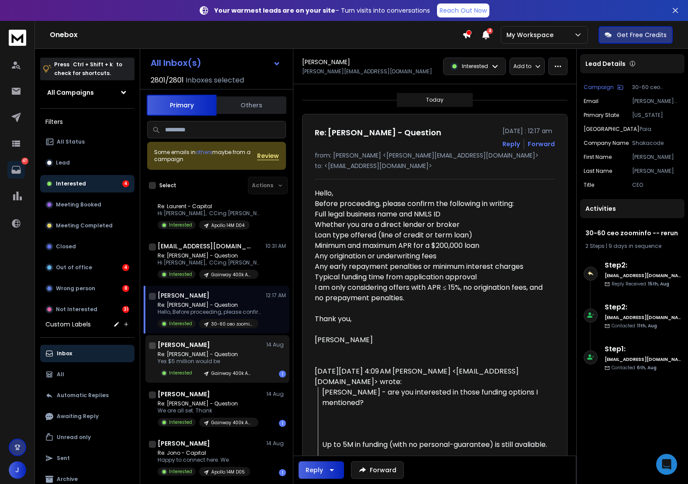
click at [247, 362] on p "Yes $5 million would be" at bounding box center [208, 361] width 101 height 7
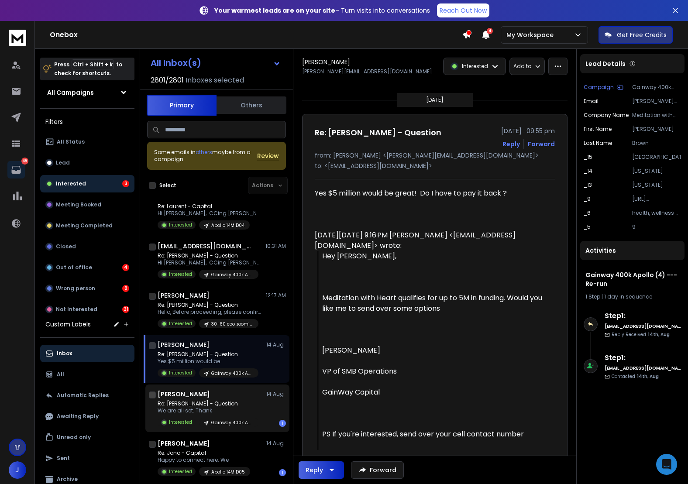
click at [269, 391] on p "14 Aug" at bounding box center [276, 394] width 20 height 7
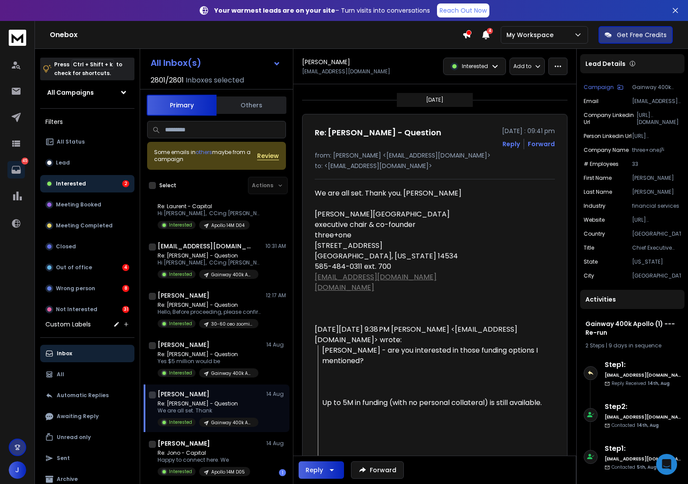
click at [492, 69] on icon at bounding box center [495, 66] width 7 height 7
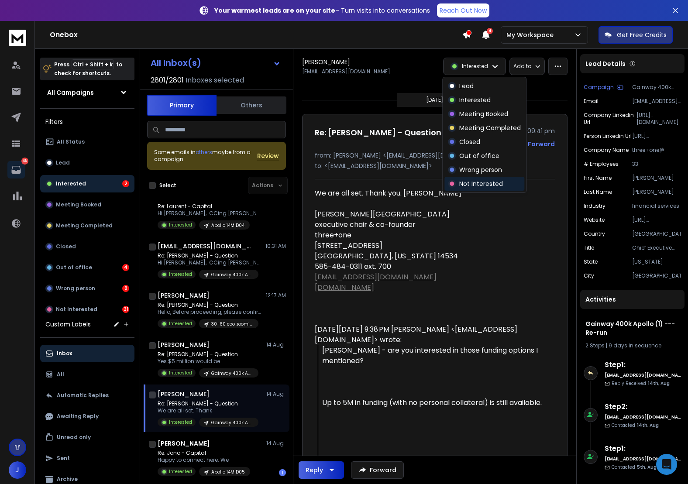
click at [478, 186] on p "Not Interested" at bounding box center [481, 183] width 44 height 9
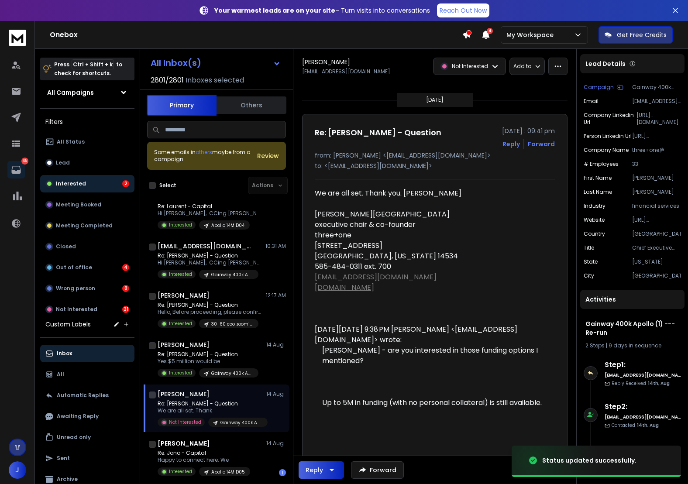
scroll to position [175, 0]
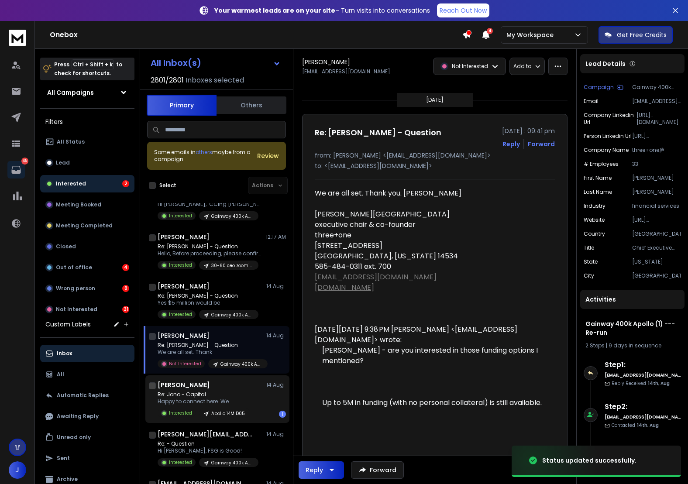
click at [259, 402] on div "Re: Jono - Capital Happy to connect here. We Interested Apollo 14M D05 1" at bounding box center [222, 404] width 128 height 27
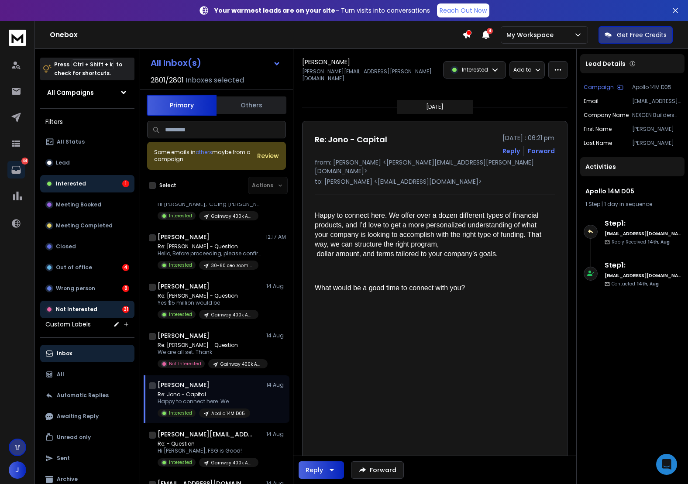
click at [105, 303] on button "Not Interested 31" at bounding box center [87, 309] width 94 height 17
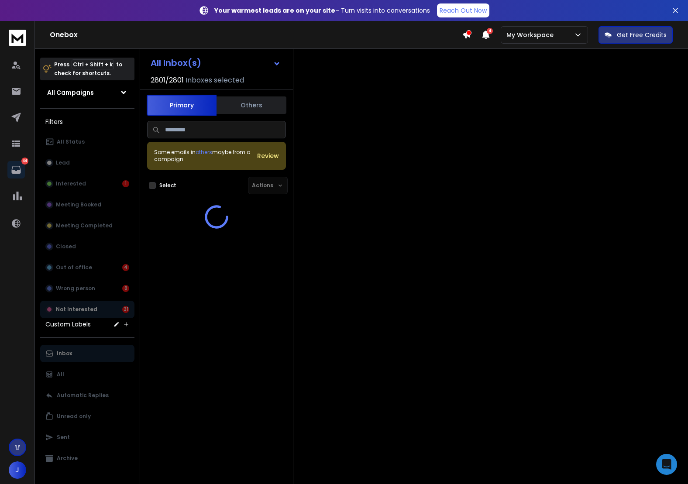
scroll to position [0, 0]
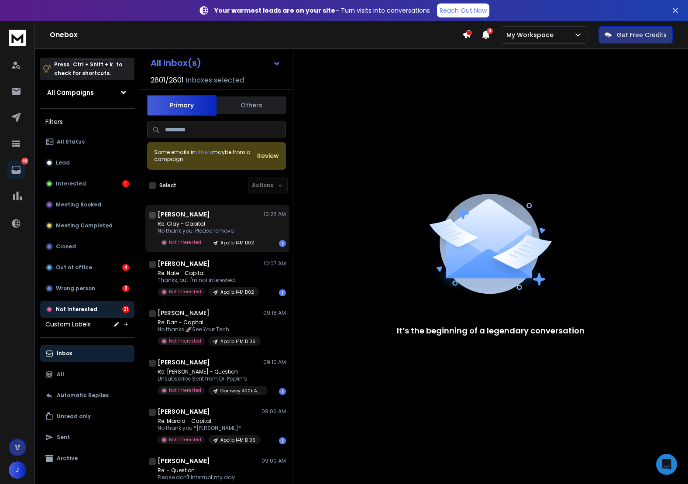
click at [246, 233] on p "No thank you. Please remove." at bounding box center [209, 231] width 102 height 7
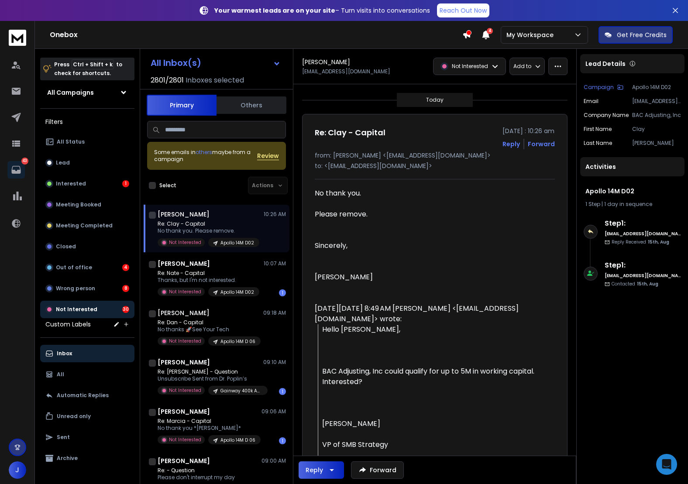
click at [555, 65] on icon "button" at bounding box center [558, 66] width 8 height 8
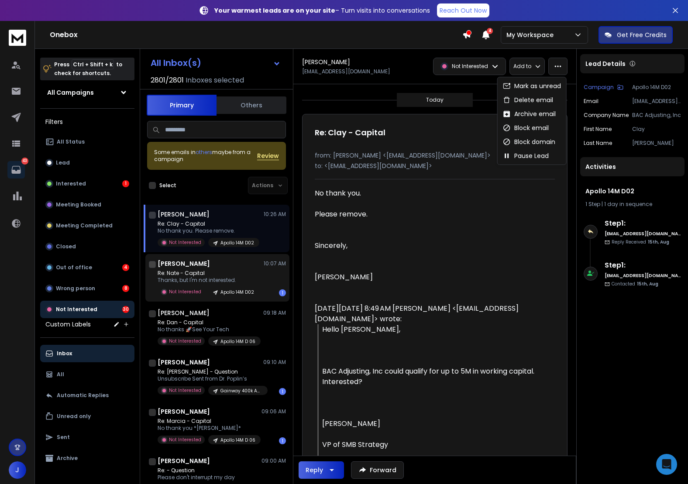
click at [207, 273] on p "Re: Nate - Capital" at bounding box center [209, 273] width 102 height 7
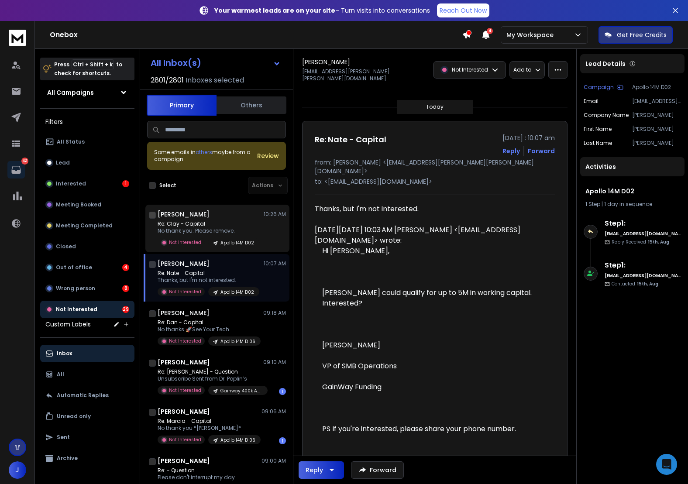
click at [151, 219] on div at bounding box center [152, 229] width 7 height 34
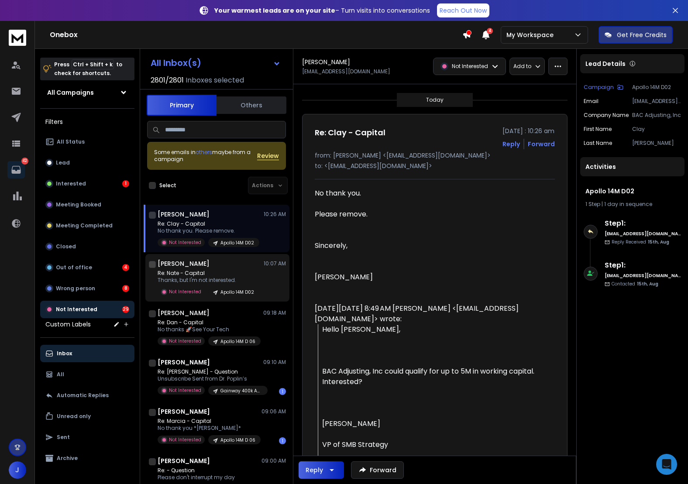
click at [150, 268] on div at bounding box center [152, 278] width 7 height 34
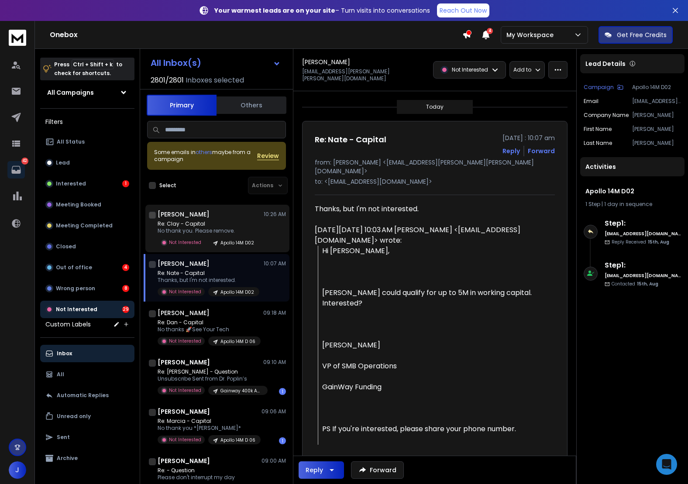
click at [154, 217] on button "button" at bounding box center [152, 215] width 7 height 7
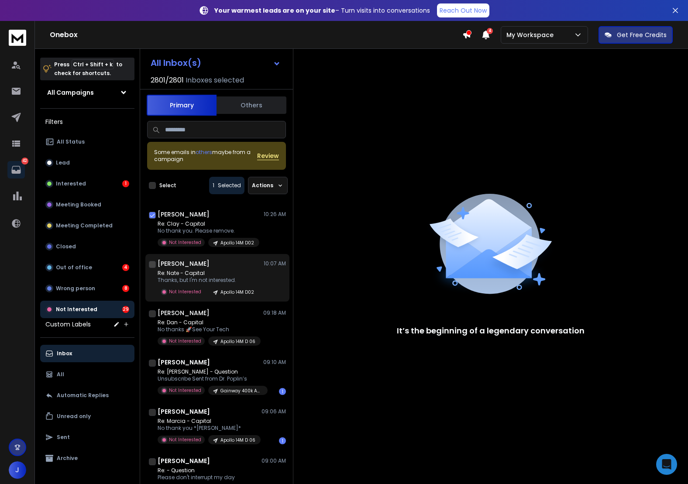
click at [152, 265] on button "button" at bounding box center [152, 264] width 7 height 7
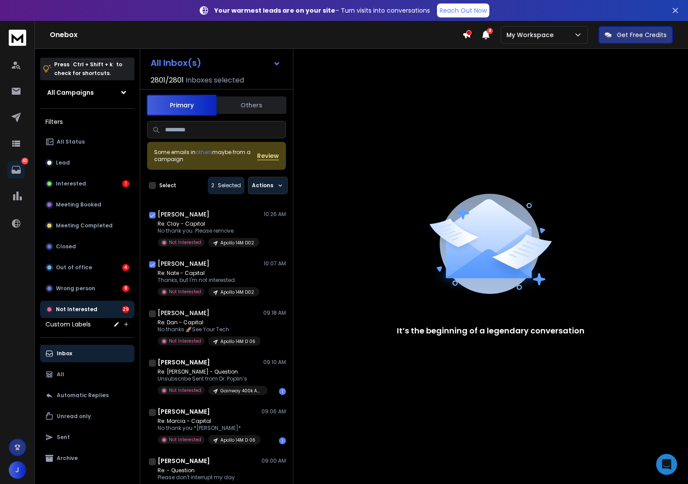
click at [277, 186] on icon "button" at bounding box center [280, 185] width 7 height 7
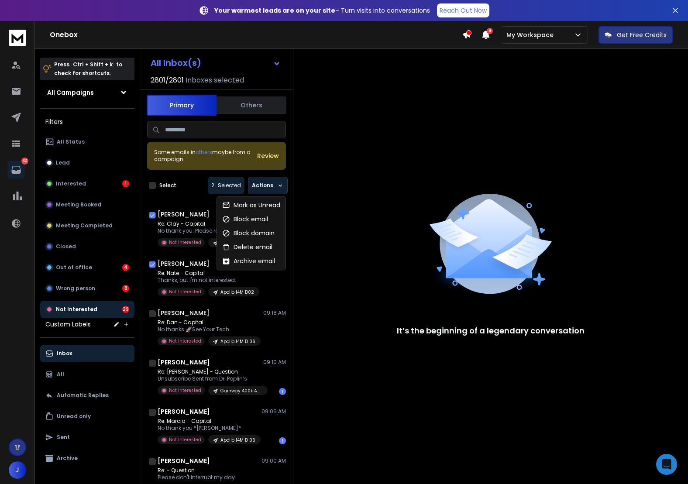
click at [278, 191] on button "Actions" at bounding box center [268, 185] width 40 height 17
click at [266, 224] on div "Block email" at bounding box center [251, 219] width 65 height 14
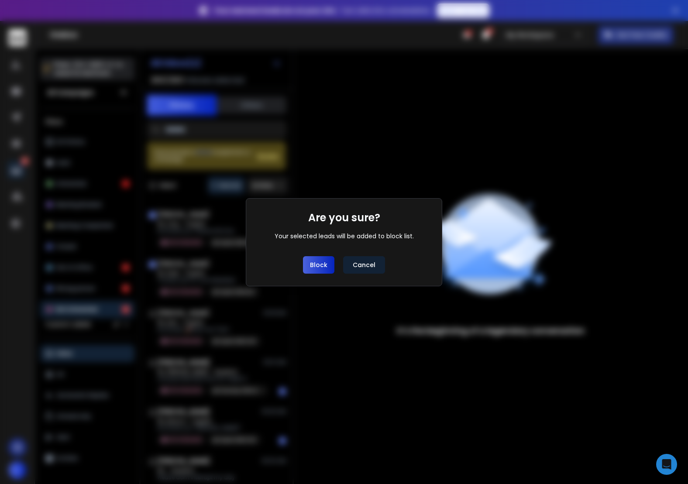
click at [314, 262] on p "Block" at bounding box center [318, 265] width 17 height 9
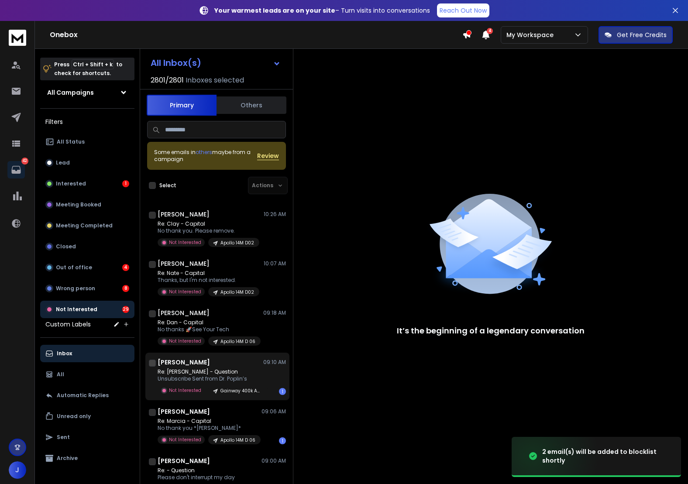
click at [254, 369] on div "Gerald Poplin 09:10 AM Re: Gerald - Question Unsubscribe Sent from Dr. Poplin’s…" at bounding box center [222, 376] width 128 height 37
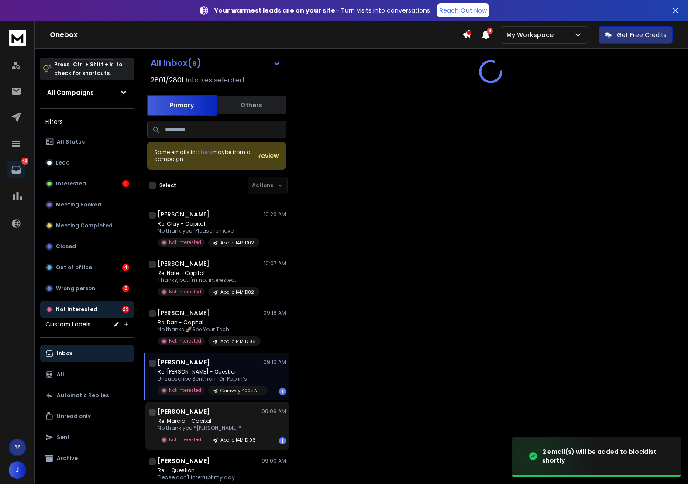
click at [208, 423] on p "Re: Marcia - Capital" at bounding box center [209, 421] width 103 height 7
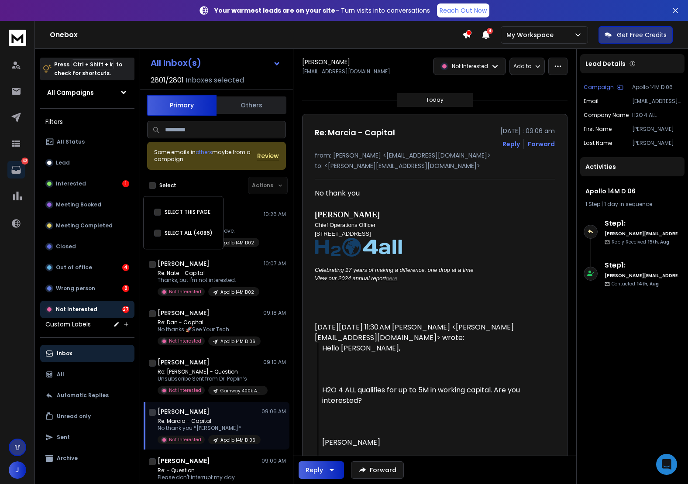
click at [159, 212] on button "SELECT THIS PAGE" at bounding box center [157, 212] width 7 height 7
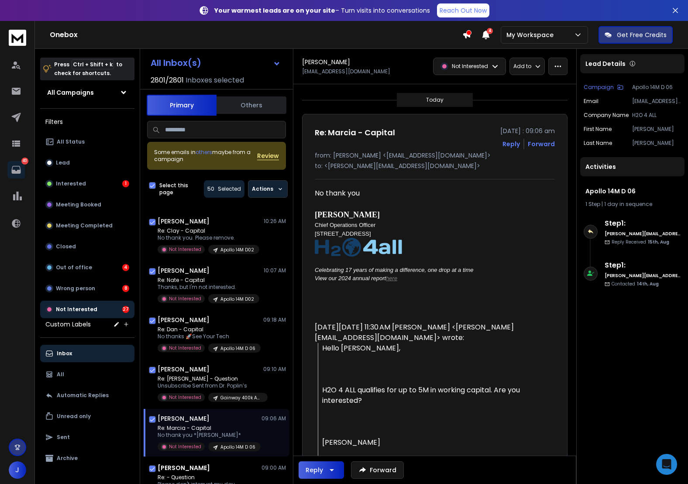
click at [268, 196] on button "Actions" at bounding box center [268, 188] width 40 height 17
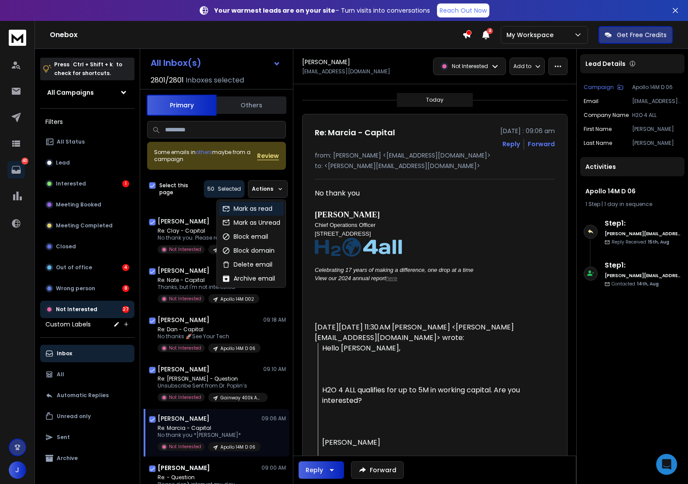
click at [262, 208] on div "Mark as read" at bounding box center [247, 208] width 50 height 9
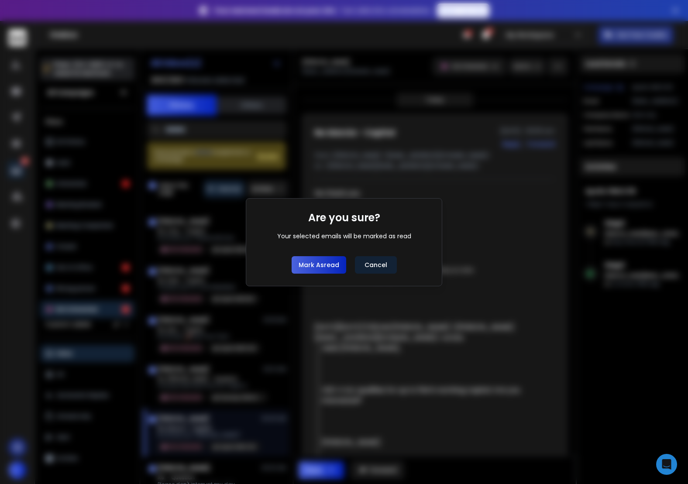
click at [313, 264] on p "Mark as read" at bounding box center [319, 265] width 41 height 9
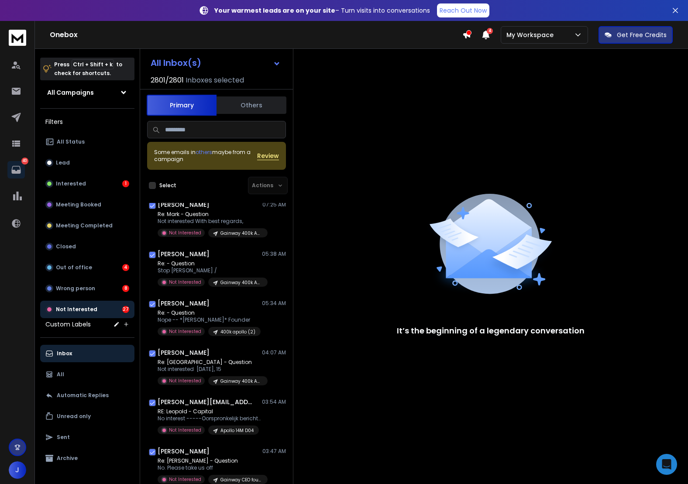
scroll to position [1048, 0]
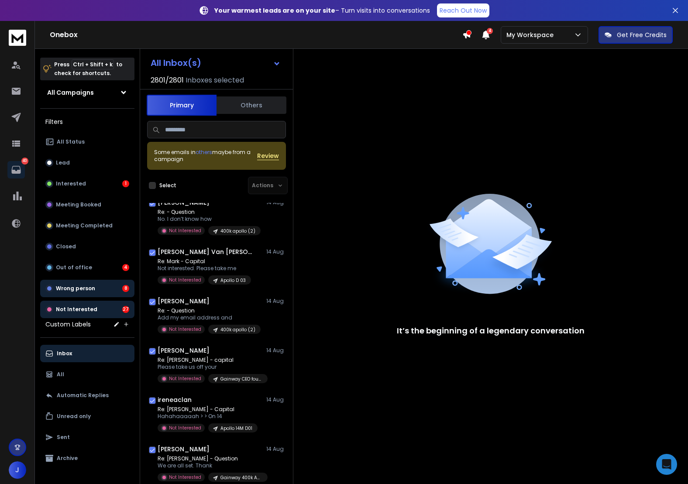
click at [112, 294] on button "Wrong person 8" at bounding box center [87, 288] width 94 height 17
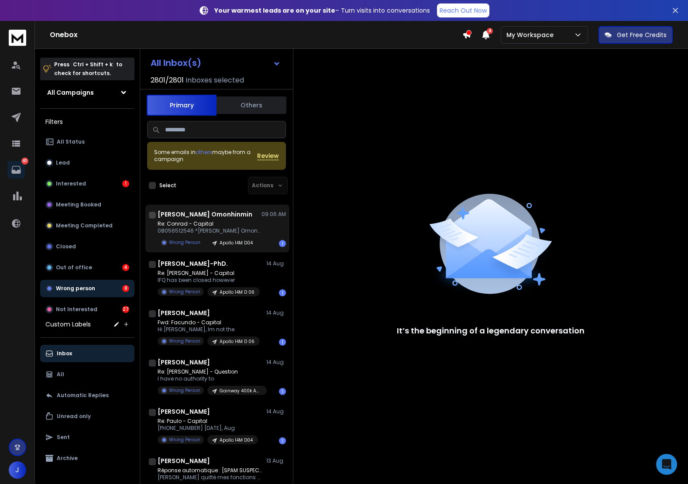
click at [201, 226] on p "Re: Conrad - Capital" at bounding box center [210, 224] width 105 height 7
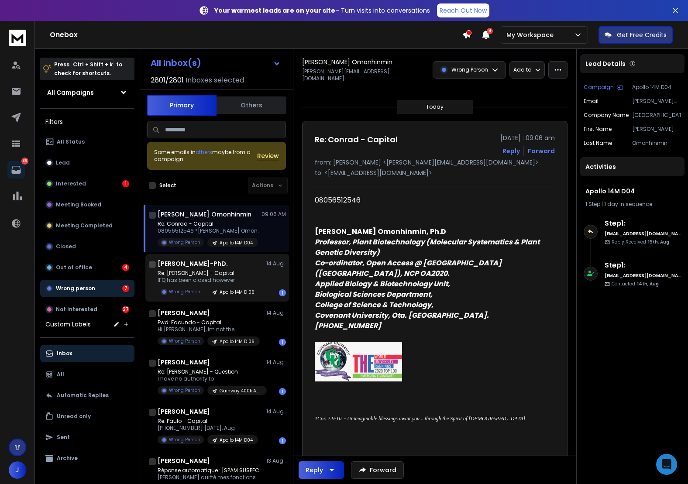
click at [212, 283] on p "IFQ has been closed however" at bounding box center [209, 280] width 102 height 7
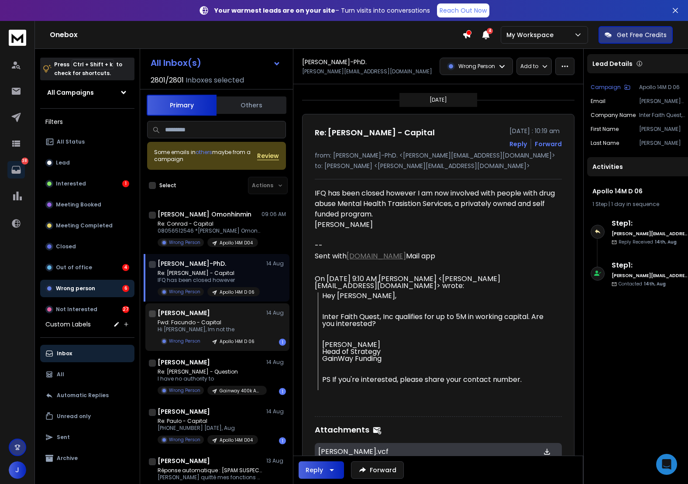
click at [228, 324] on p "Fwd: Facundo - Capital" at bounding box center [209, 322] width 102 height 7
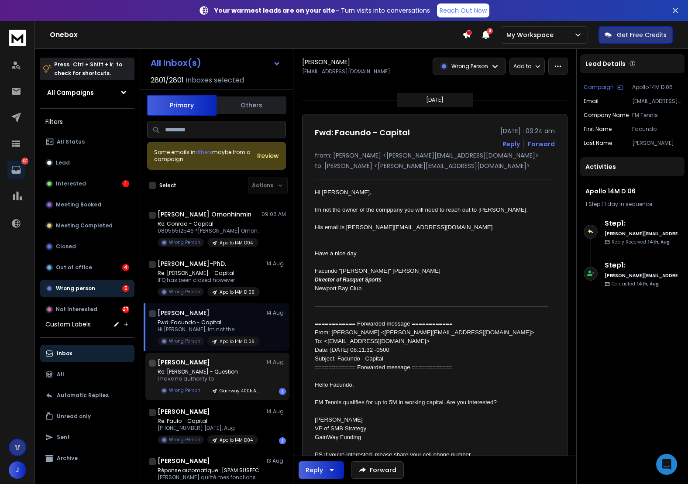
click at [213, 379] on p "I have no authority to" at bounding box center [210, 379] width 105 height 7
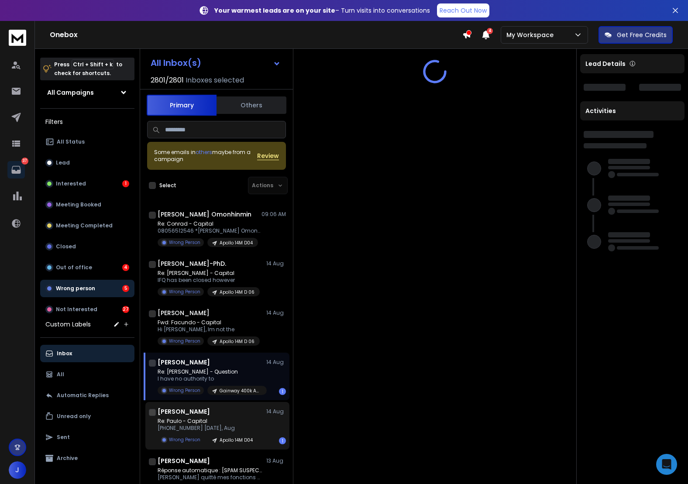
click at [212, 404] on div "Paulo Mejia 14 Aug Re: Paulo - Capital 718-792-1800 ext-259 On Wed, Aug Wrong P…" at bounding box center [217, 426] width 144 height 48
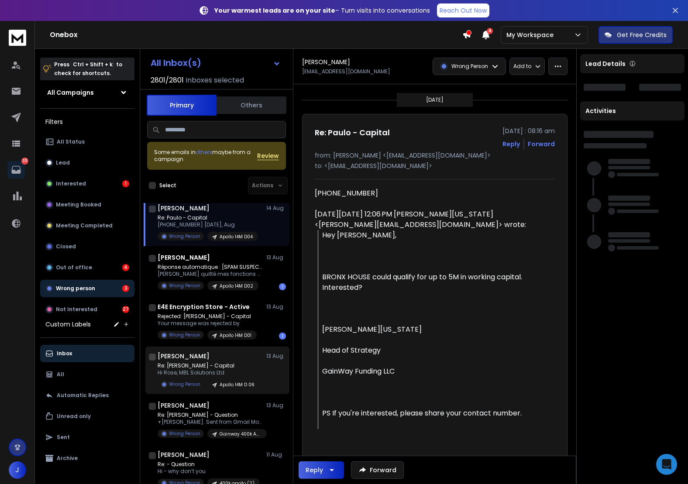
scroll to position [233, 0]
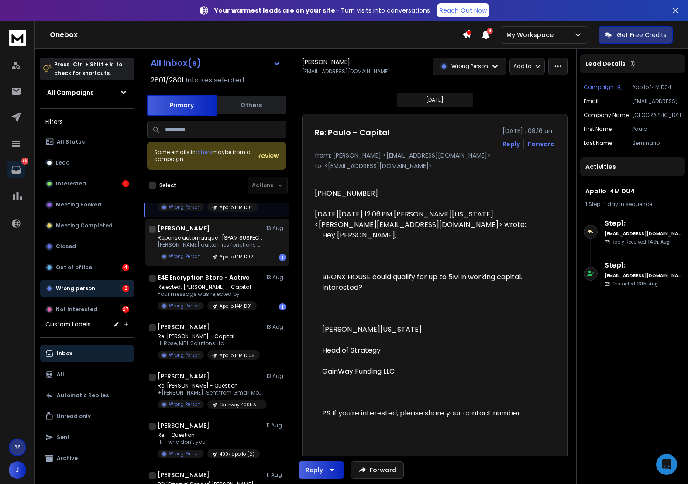
drag, startPoint x: 231, startPoint y: 290, endPoint x: 231, endPoint y: 263, distance: 27.5
click at [231, 289] on div "Rejected: Mike - Capital Your message was rejected by Wrong Person Apollo 14M D…" at bounding box center [207, 297] width 99 height 27
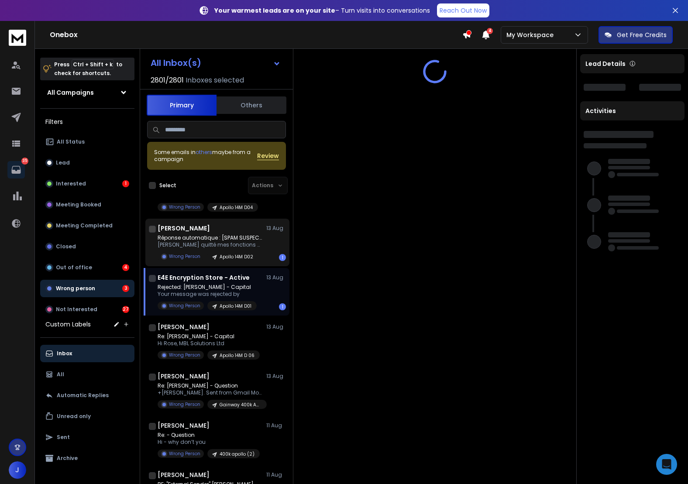
click at [231, 247] on p "Ayant quitté mes fonctions merci" at bounding box center [210, 244] width 105 height 7
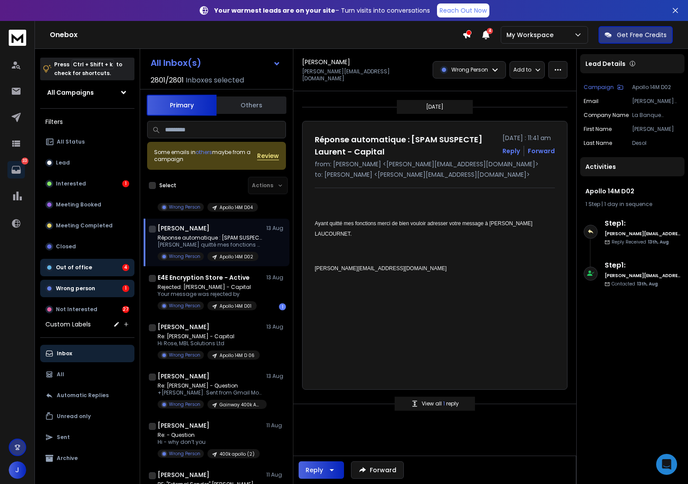
click at [101, 268] on button "Out of office 4" at bounding box center [87, 267] width 94 height 17
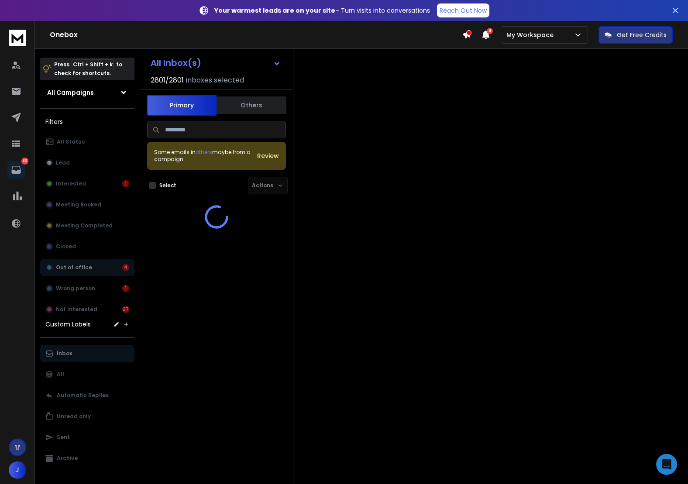
scroll to position [0, 0]
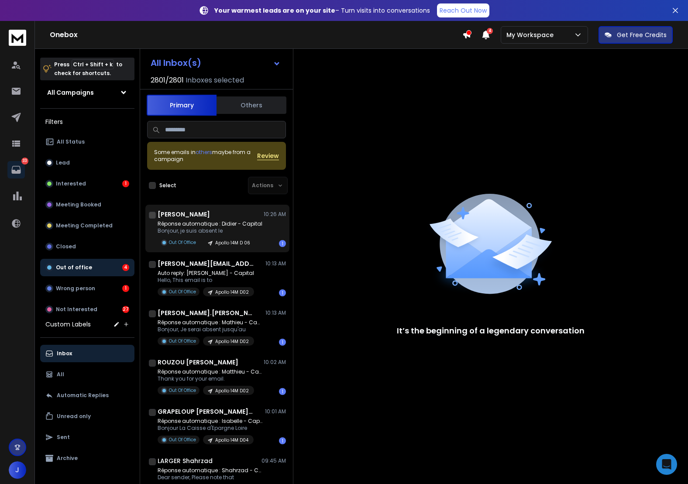
click at [229, 231] on p "Bonjour, je suis absent le" at bounding box center [210, 231] width 105 height 7
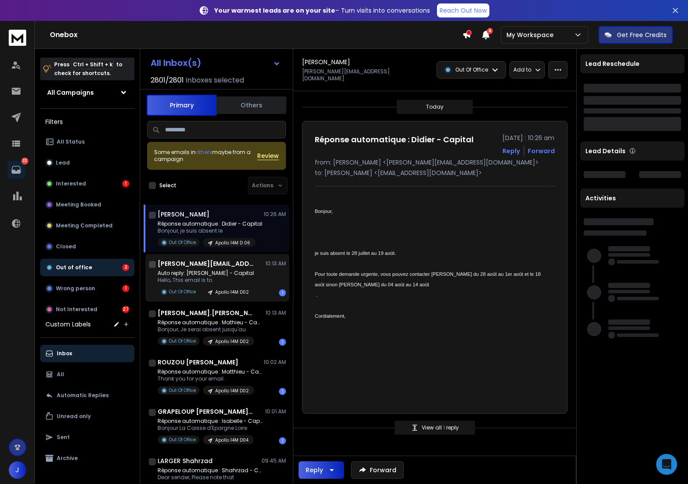
drag, startPoint x: 221, startPoint y: 272, endPoint x: 210, endPoint y: 257, distance: 18.3
click at [220, 272] on p "Auto reply: Veronika - Capital" at bounding box center [206, 273] width 97 height 7
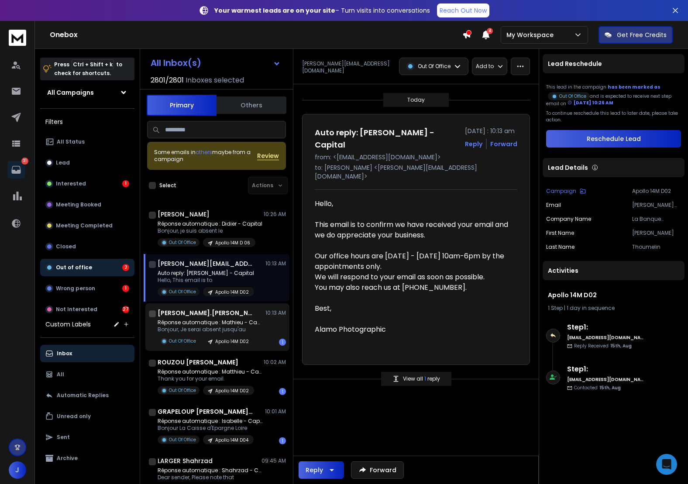
click at [201, 327] on p "Bonjour, Je serai absent jusqu'au" at bounding box center [210, 329] width 105 height 7
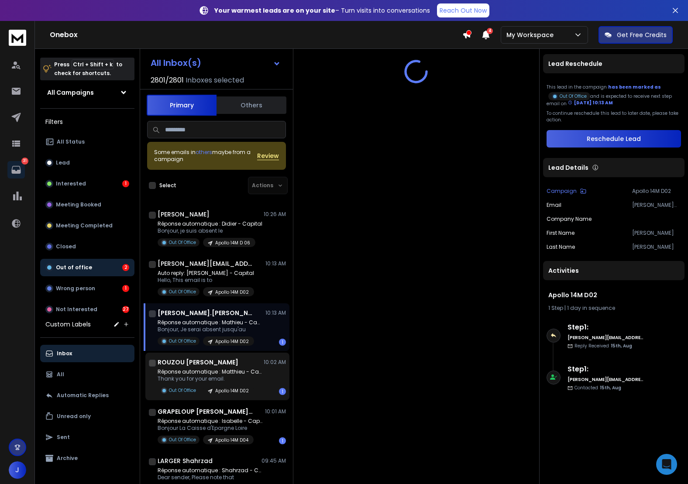
click at [226, 367] on div "ROUZOU Matthieu 10:02 AM Réponse automatique : Matthieu - Capital Thank you for…" at bounding box center [222, 376] width 128 height 37
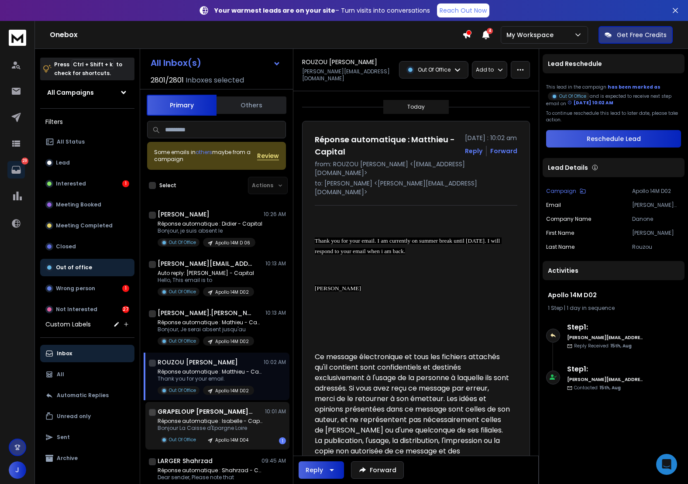
click at [212, 425] on p "Bonjour La Caisse d'Epargne Loire" at bounding box center [210, 428] width 105 height 7
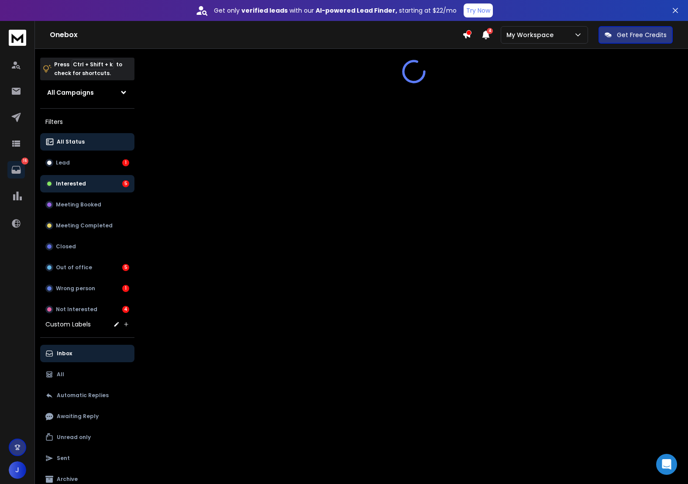
click at [72, 191] on button "Interested 5" at bounding box center [87, 183] width 94 height 17
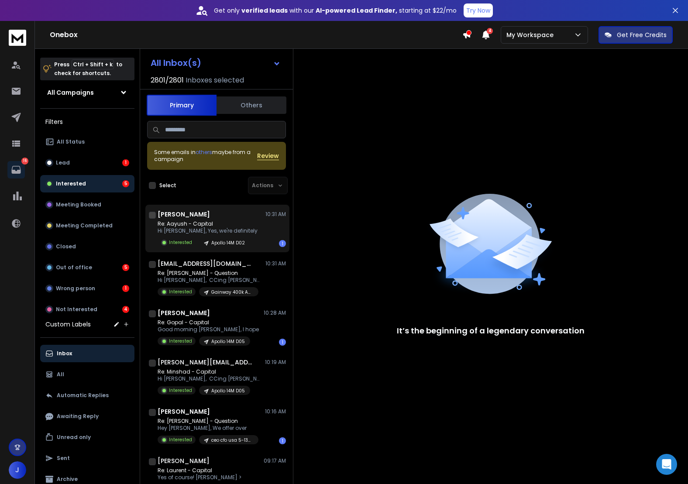
click at [234, 230] on p "Hi [PERSON_NAME], Yes, we're definitely" at bounding box center [208, 231] width 100 height 7
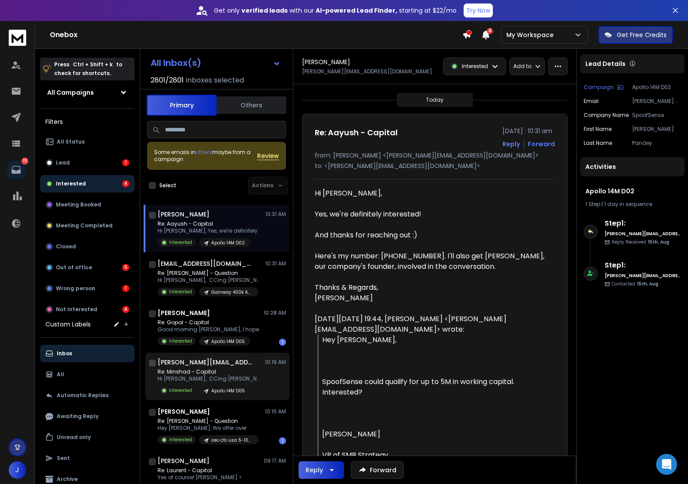
drag, startPoint x: 213, startPoint y: 340, endPoint x: 229, endPoint y: 399, distance: 61.4
click at [212, 340] on p "Apollo 14M D05" at bounding box center [228, 341] width 34 height 7
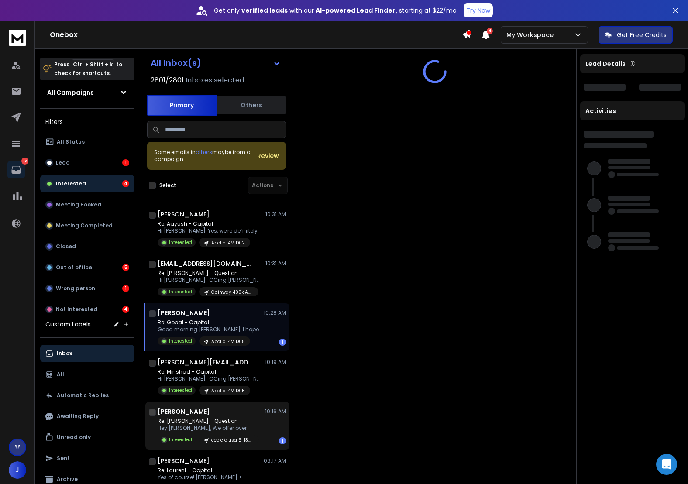
click at [238, 416] on div "Riley Almand 10:16 AM Re: Michael - Question Hey Michael, We offer over Interes…" at bounding box center [222, 425] width 128 height 37
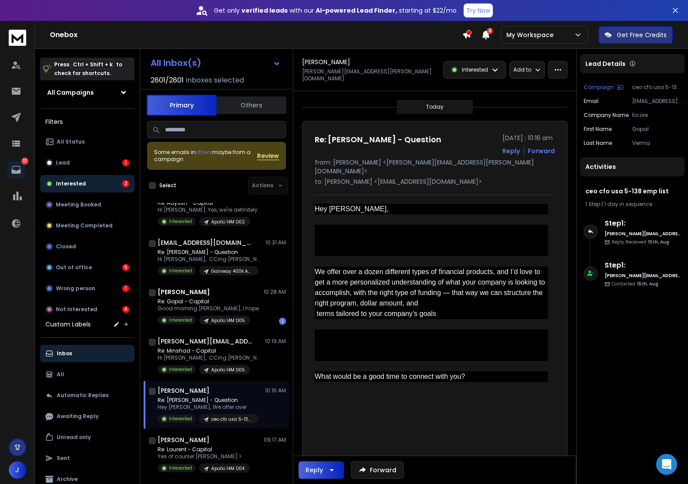
scroll to position [116, 0]
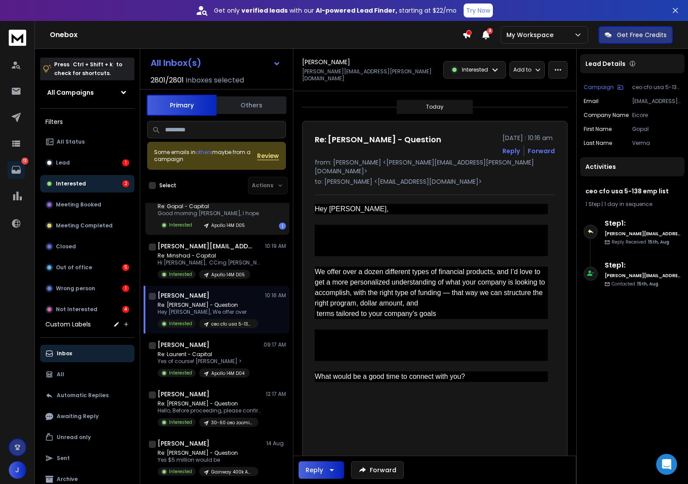
click at [237, 229] on div "John Alouisa 10:28 AM Re: Gopal - Capital Good morning Gopal, I hope Interested…" at bounding box center [217, 211] width 144 height 48
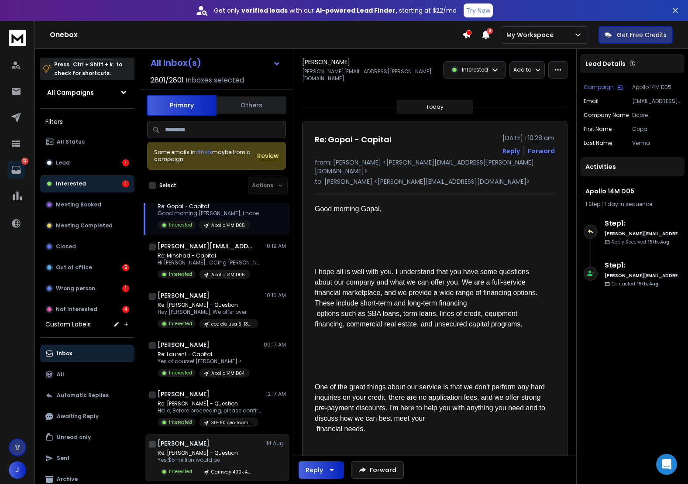
scroll to position [291, 0]
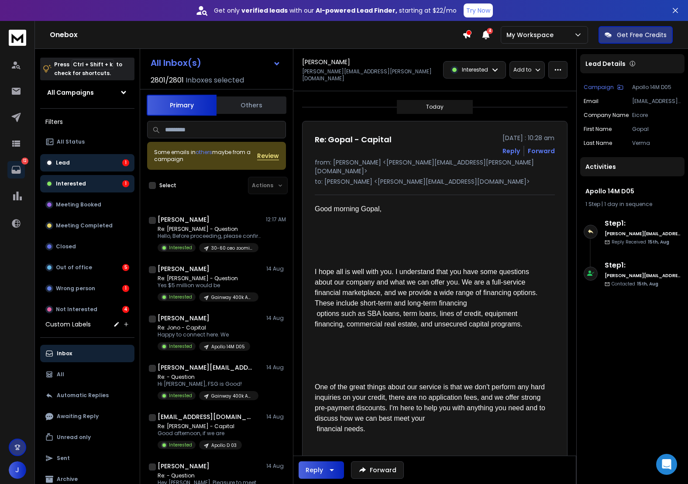
click at [91, 165] on button "Lead 1" at bounding box center [87, 162] width 94 height 17
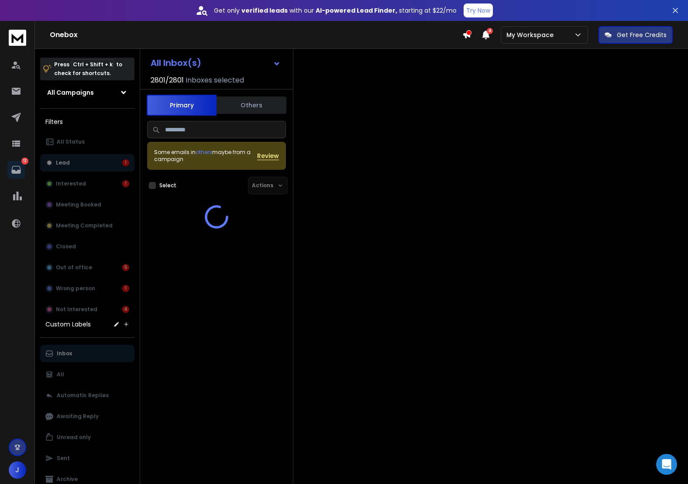
scroll to position [0, 0]
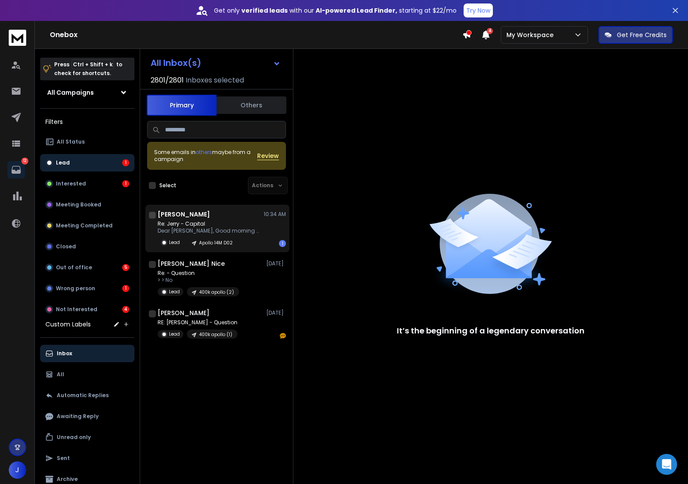
click at [200, 221] on p "Re: Jerry - Capital" at bounding box center [210, 224] width 105 height 7
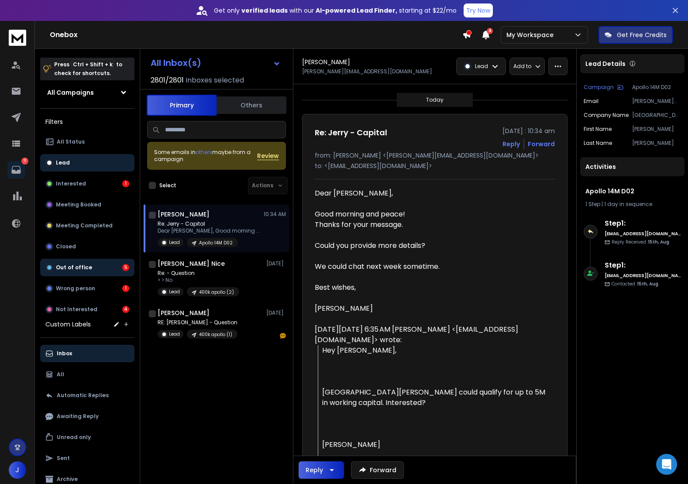
click at [93, 273] on button "Out of office 5" at bounding box center [87, 267] width 94 height 17
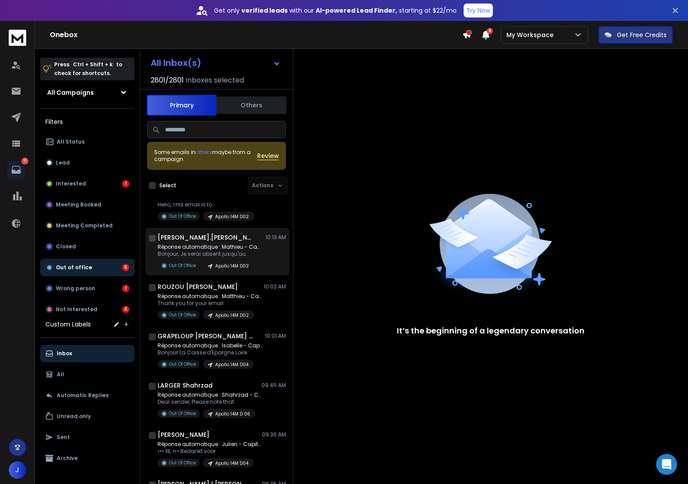
scroll to position [349, 0]
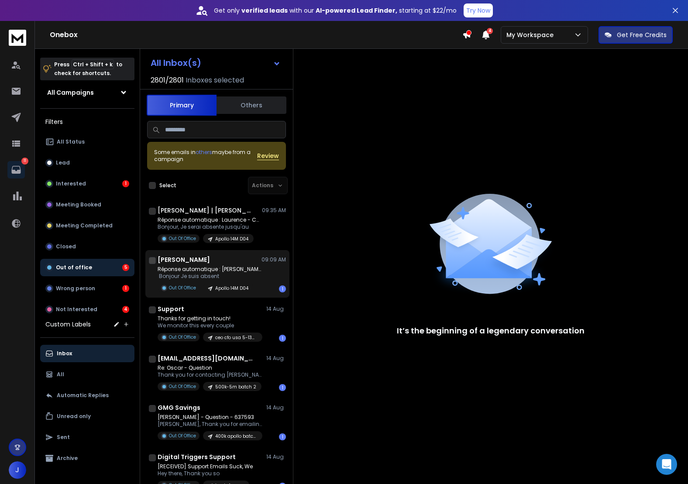
click at [217, 292] on div "Apollo 14M D04" at bounding box center [228, 287] width 51 height 9
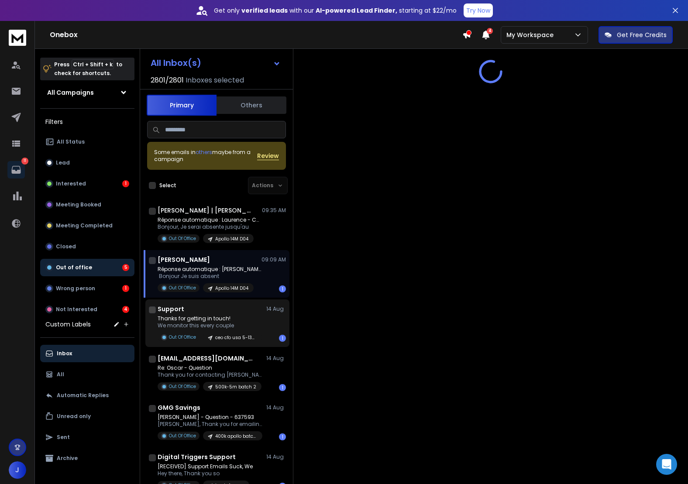
click at [231, 322] on p "We monitor this every couple" at bounding box center [210, 325] width 105 height 7
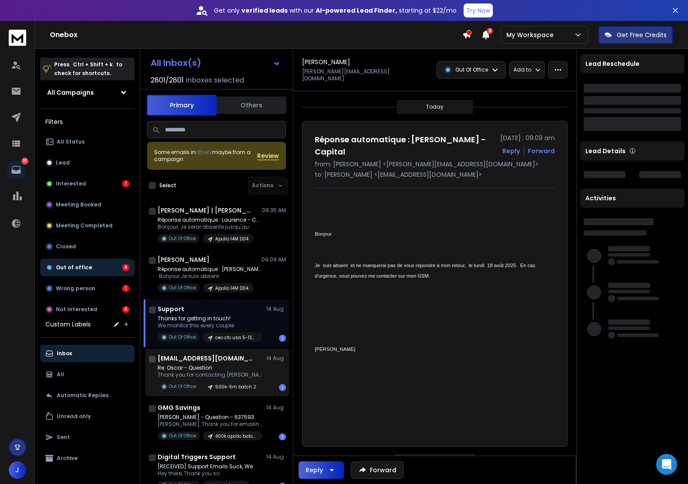
click at [243, 360] on h1 "oscar@benitezwroughtiron.com" at bounding box center [206, 358] width 96 height 9
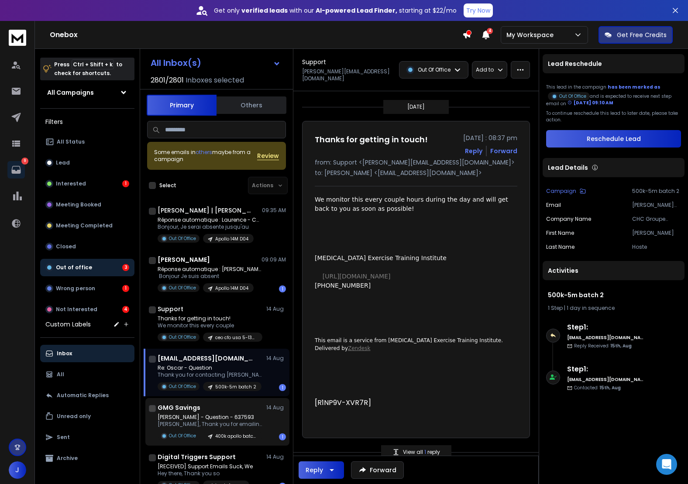
click at [244, 421] on p "Lillian, Thank you for emailing" at bounding box center [210, 424] width 105 height 7
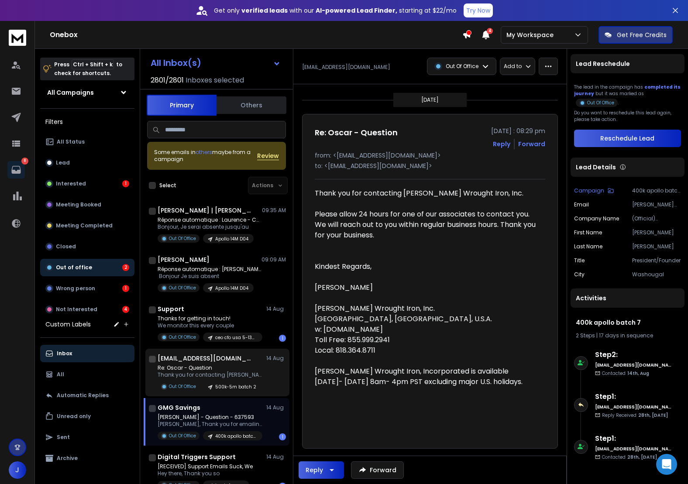
click at [229, 363] on div "oscar@benitezwroughtiron.com 14 Aug Re: Oscar - Question Thank you for contacti…" at bounding box center [222, 372] width 128 height 37
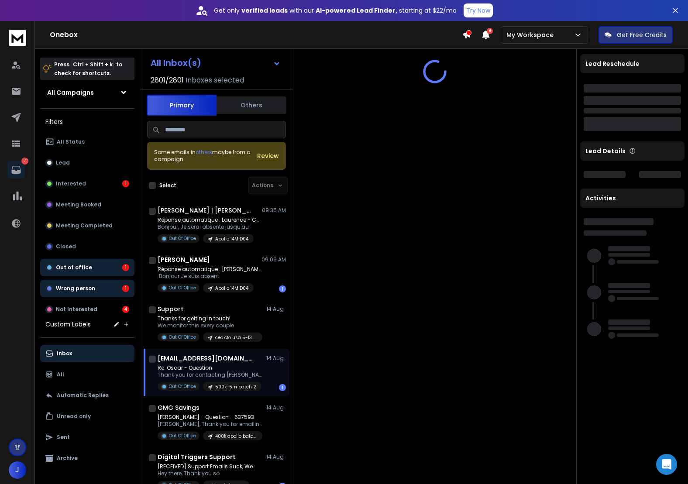
drag, startPoint x: 222, startPoint y: 322, endPoint x: 98, endPoint y: 291, distance: 127.4
click at [221, 321] on div "Thanks for getting in touch! We monitor this every couple Out Of Office ceo cfo…" at bounding box center [210, 328] width 105 height 27
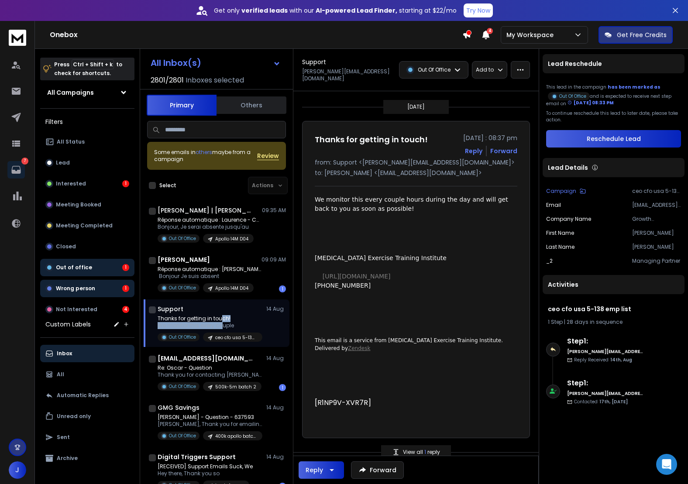
click at [97, 290] on button "Wrong person 1" at bounding box center [87, 288] width 94 height 17
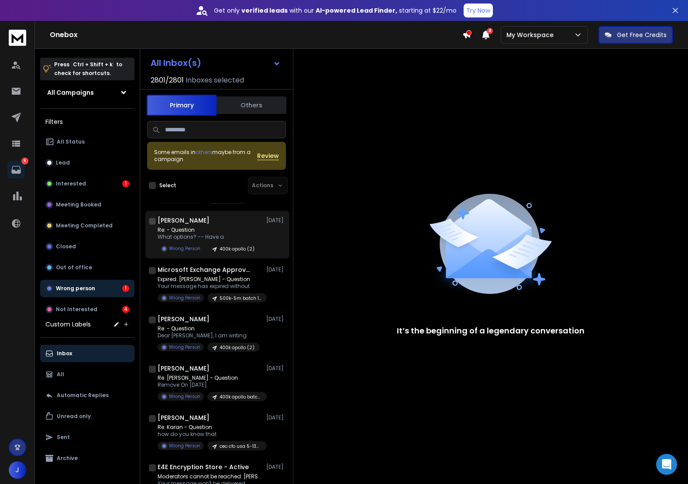
scroll to position [2210, 0]
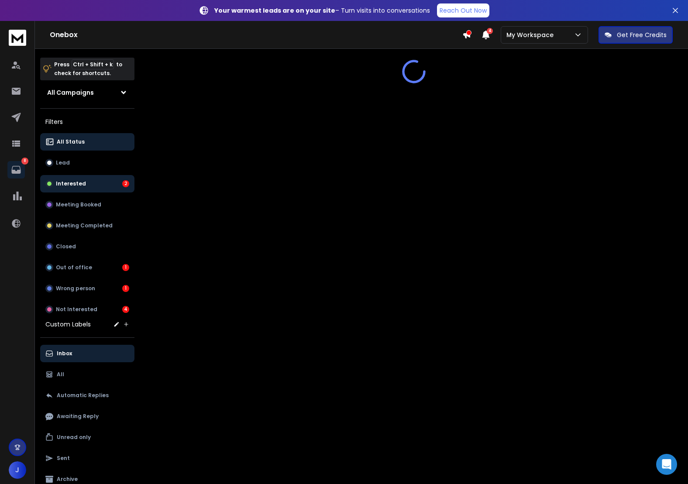
click at [98, 178] on button "Interested 2" at bounding box center [87, 183] width 94 height 17
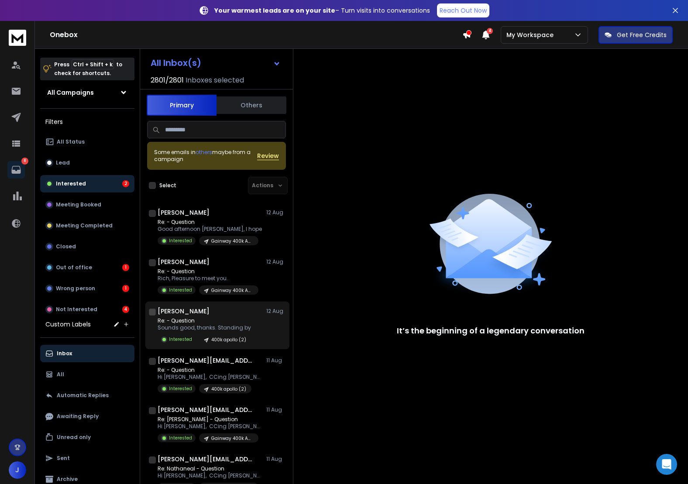
scroll to position [1921, 0]
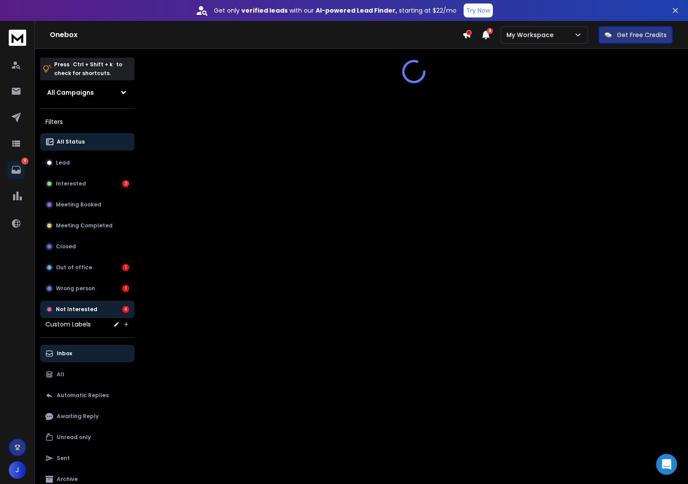
click at [85, 312] on p "Not Interested" at bounding box center [76, 309] width 41 height 7
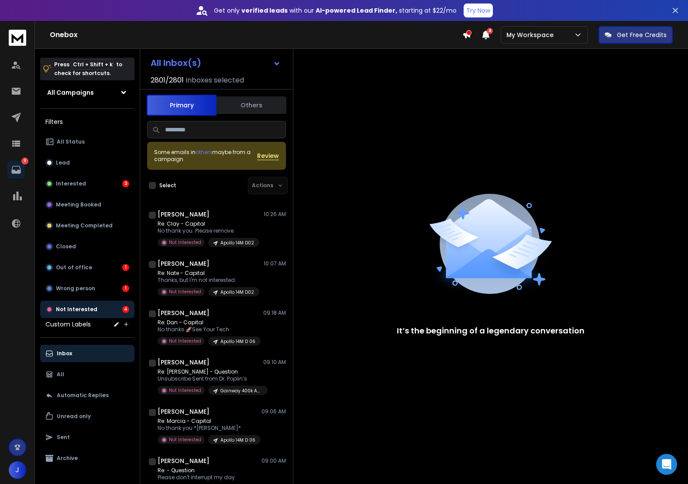
click at [75, 180] on p "Interested" at bounding box center [71, 183] width 30 height 7
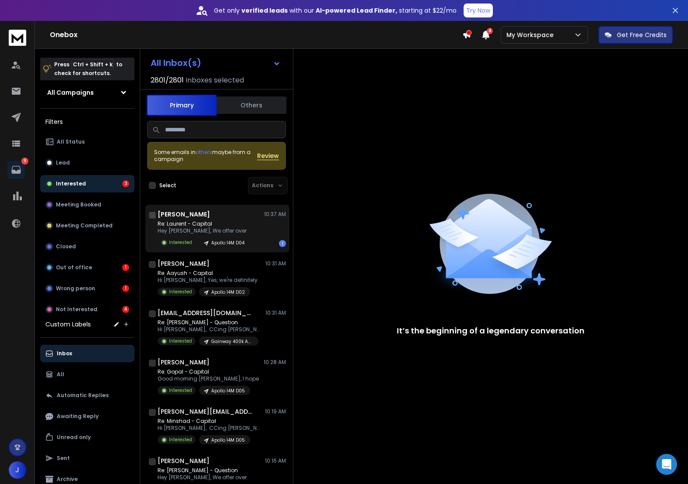
click at [219, 229] on p "Hey [PERSON_NAME], We offer over" at bounding box center [204, 231] width 92 height 7
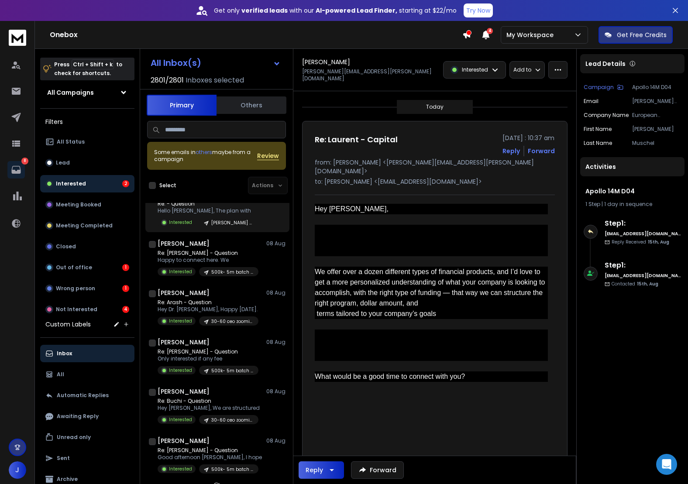
scroll to position [2210, 0]
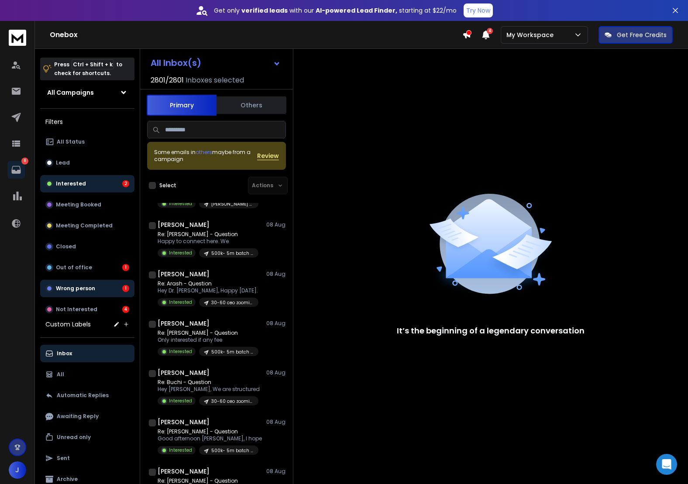
click at [102, 287] on button "Wrong person 1" at bounding box center [87, 288] width 94 height 17
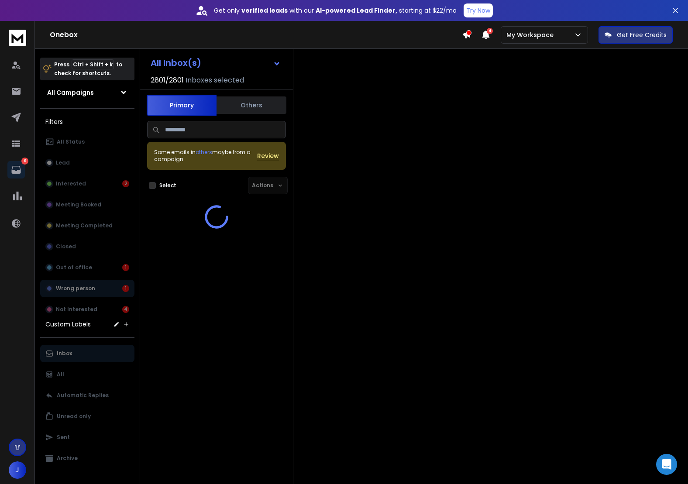
scroll to position [0, 0]
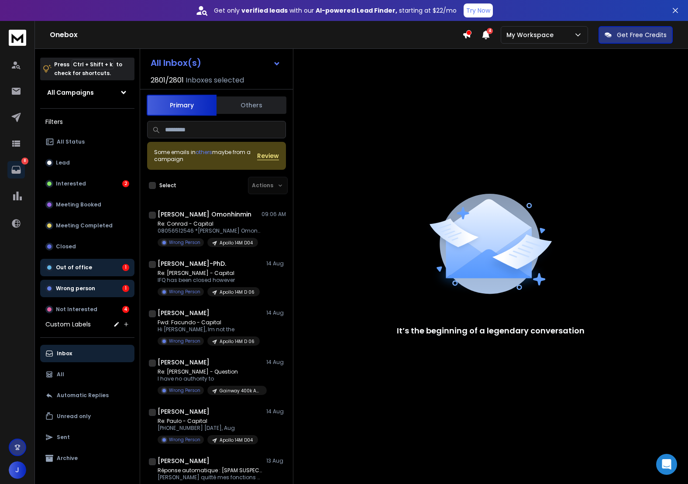
click at [81, 266] on p "Out of office" at bounding box center [74, 267] width 36 height 7
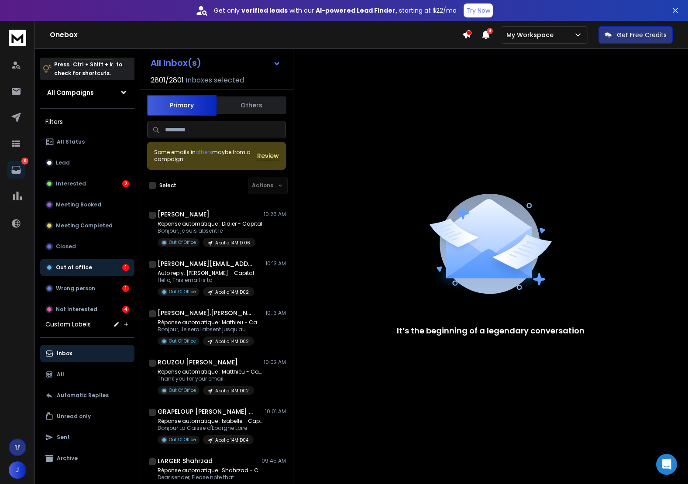
click at [567, 228] on div "It’s the beginning of a legendary conversation" at bounding box center [490, 255] width 395 height 412
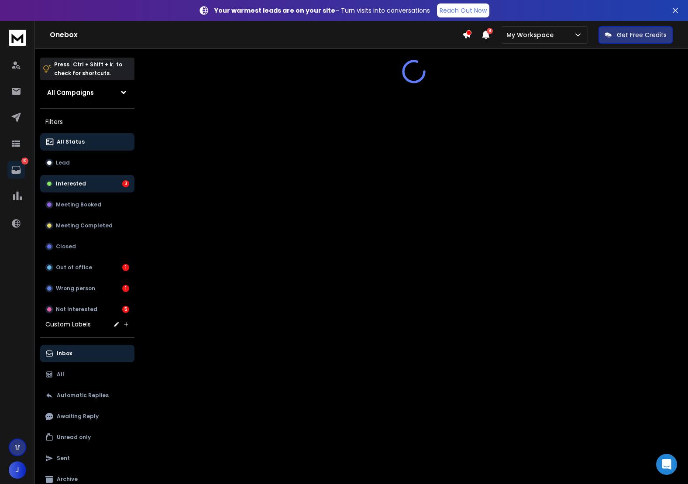
click at [88, 184] on button "Interested 3" at bounding box center [87, 183] width 94 height 17
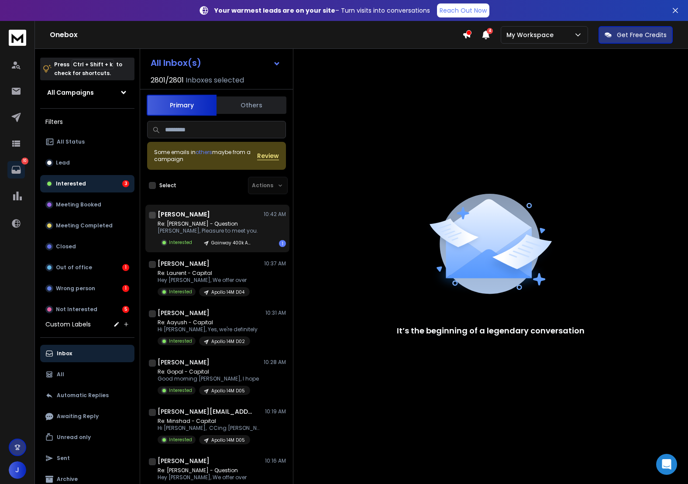
click at [211, 230] on p "[PERSON_NAME], Pleasure to meet you." at bounding box center [208, 231] width 101 height 7
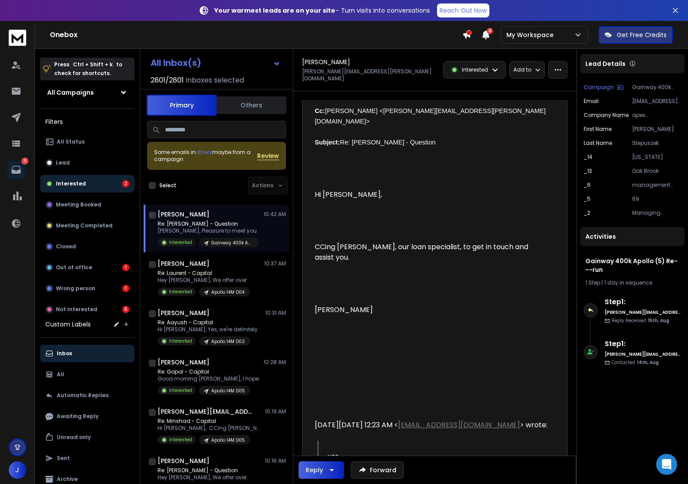
scroll to position [1106, 0]
